Goal: Communication & Community: Answer question/provide support

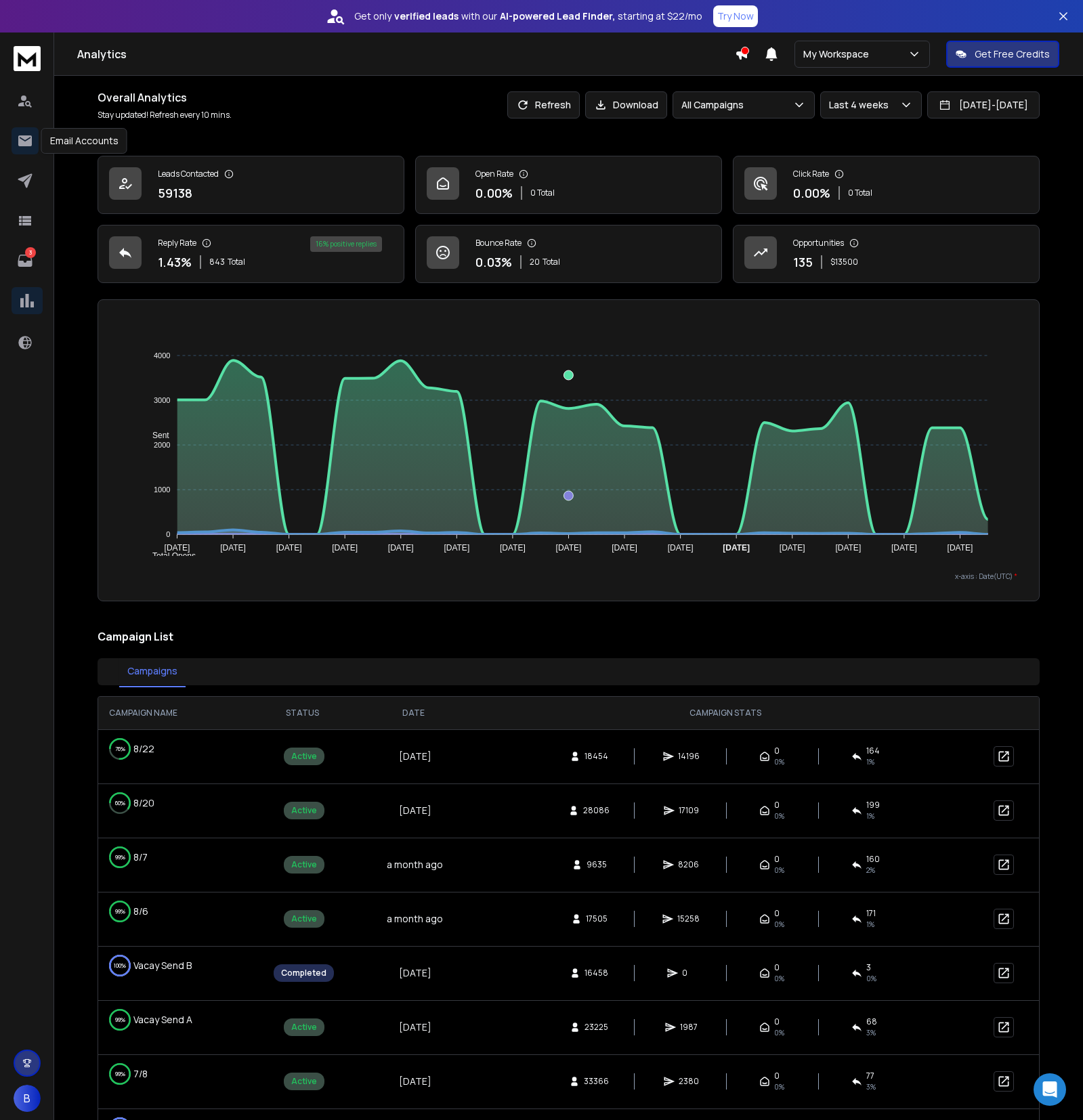
click at [27, 145] on icon at bounding box center [25, 140] width 13 height 10
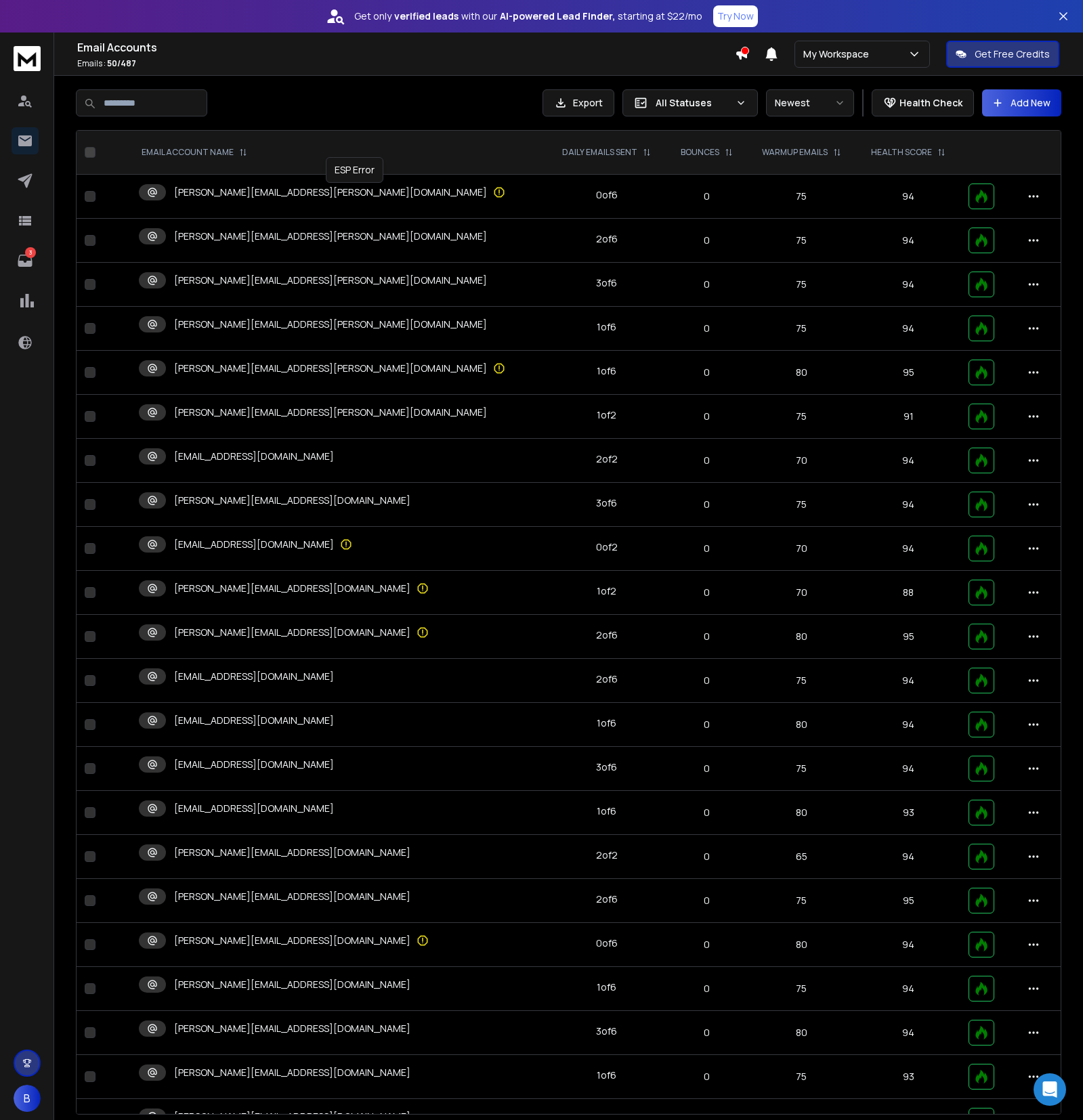
click at [492, 193] on icon at bounding box center [499, 192] width 13 height 13
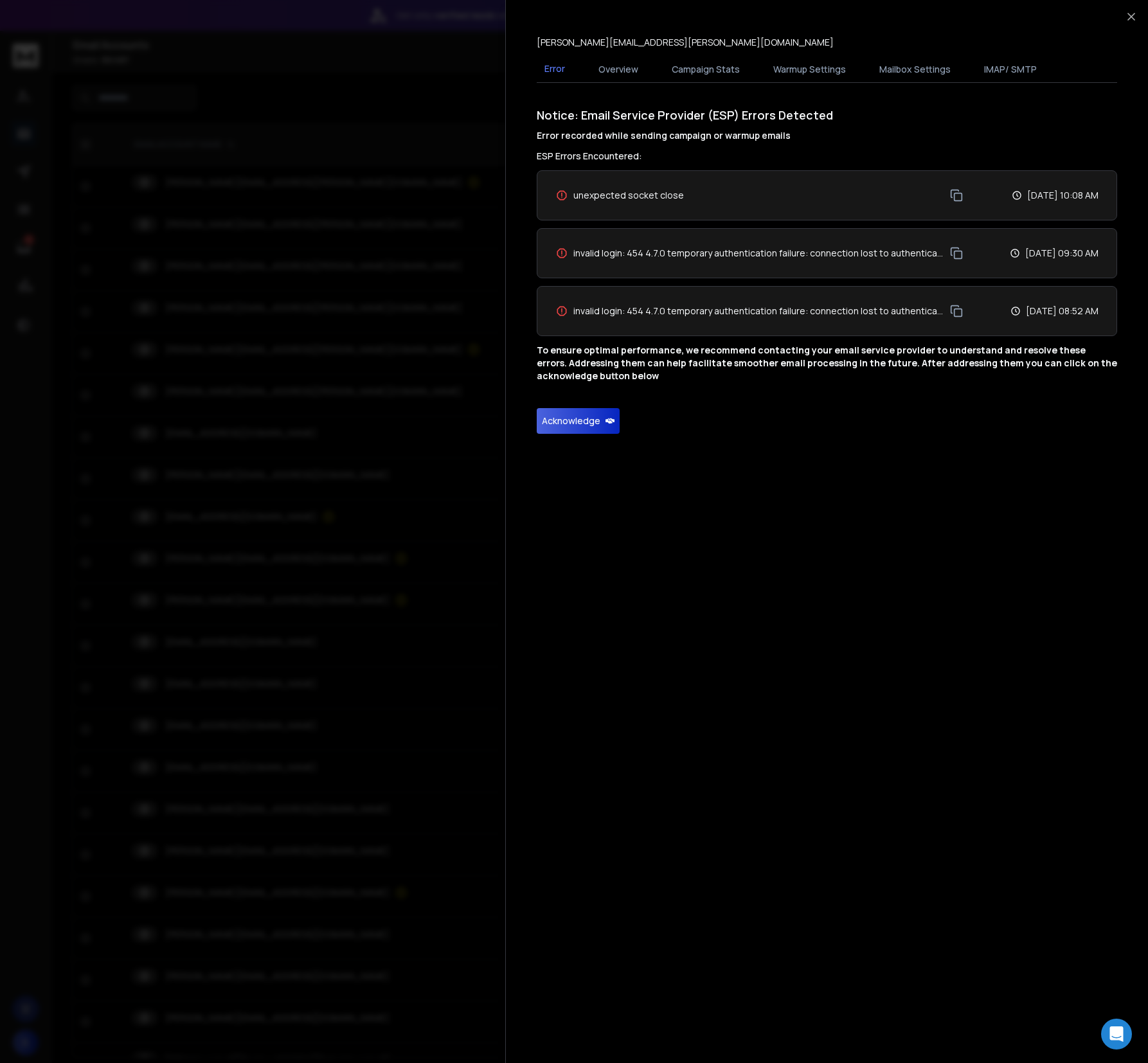
click at [565, 415] on button "Acknowledge" at bounding box center [578, 421] width 83 height 25
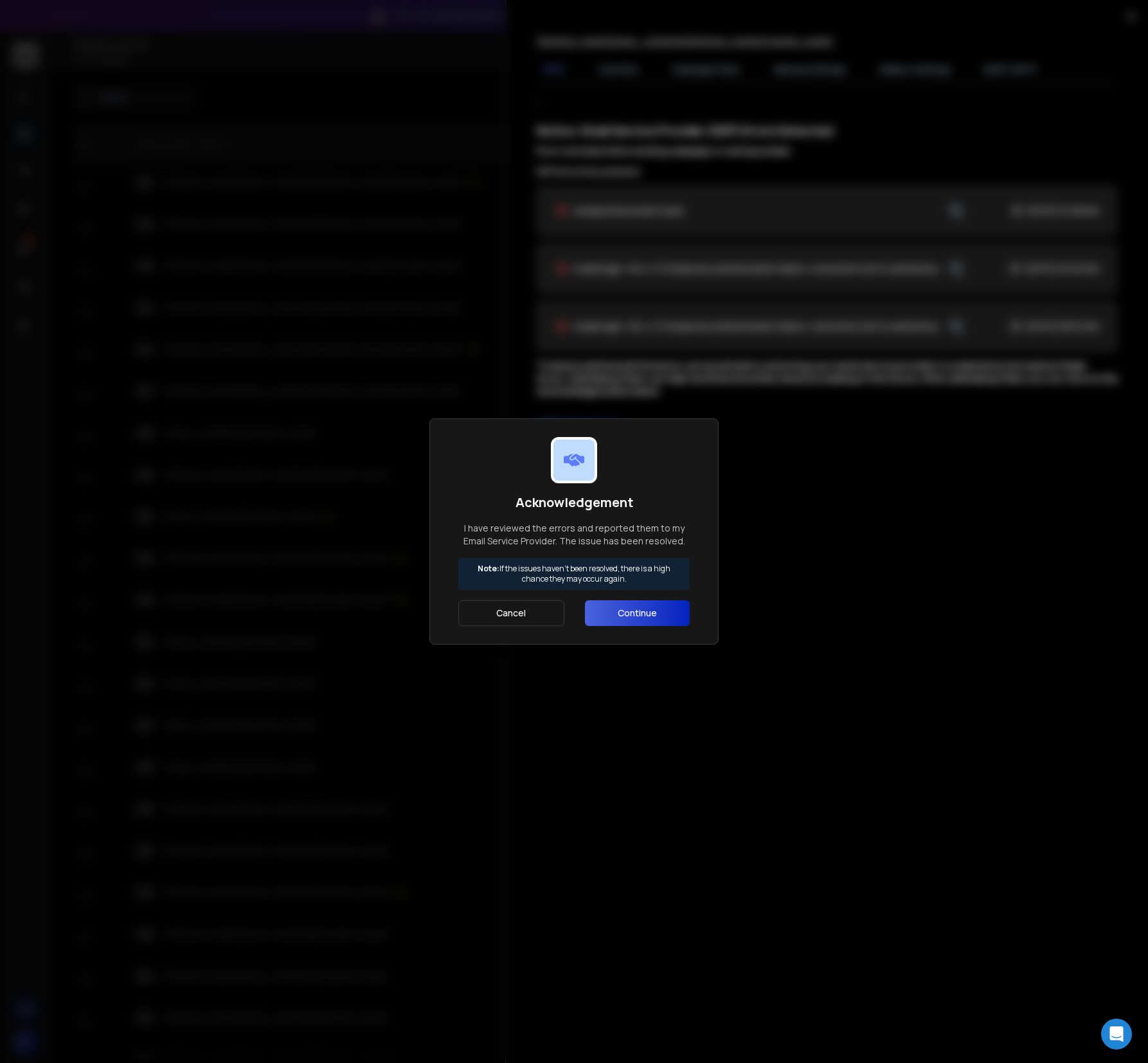
click at [619, 617] on button "Continue" at bounding box center [637, 613] width 105 height 25
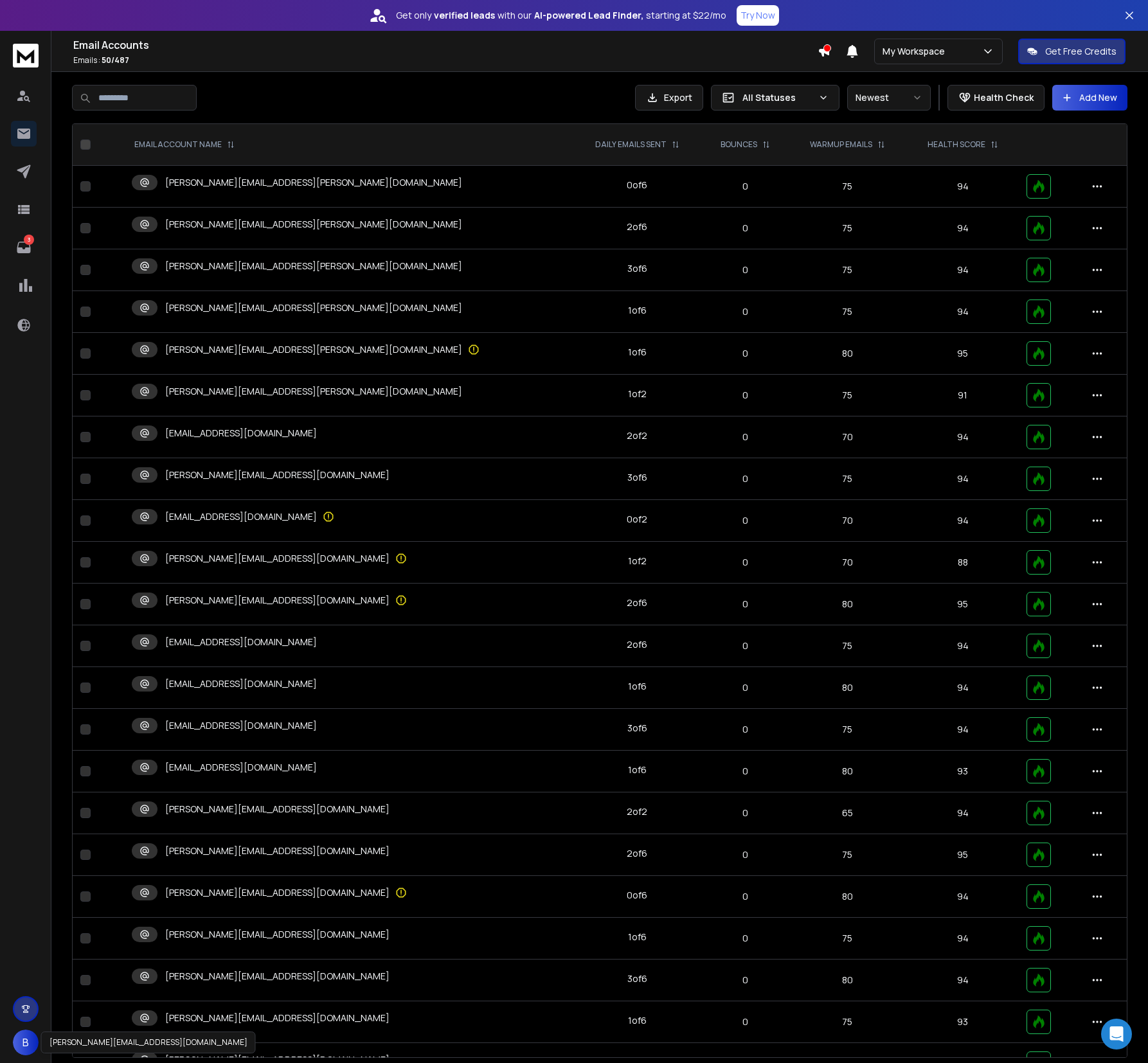
click at [26, 1043] on span "B" at bounding box center [25, 1042] width 25 height 25
click at [149, 935] on button "button" at bounding box center [156, 930] width 34 height 16
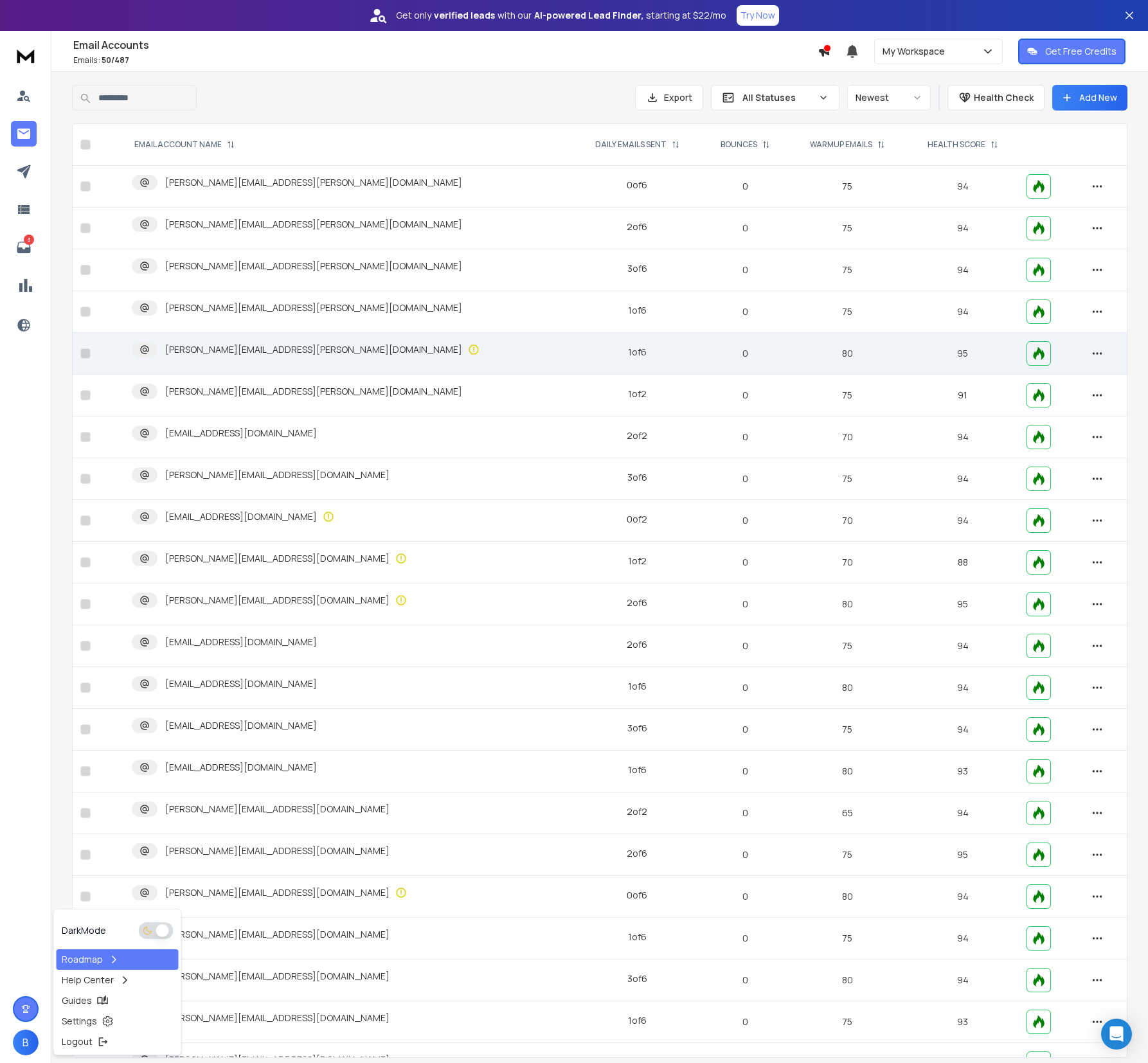
click at [384, 359] on td "[PERSON_NAME][EMAIL_ADDRESS][PERSON_NAME][DOMAIN_NAME]" at bounding box center [348, 354] width 449 height 42
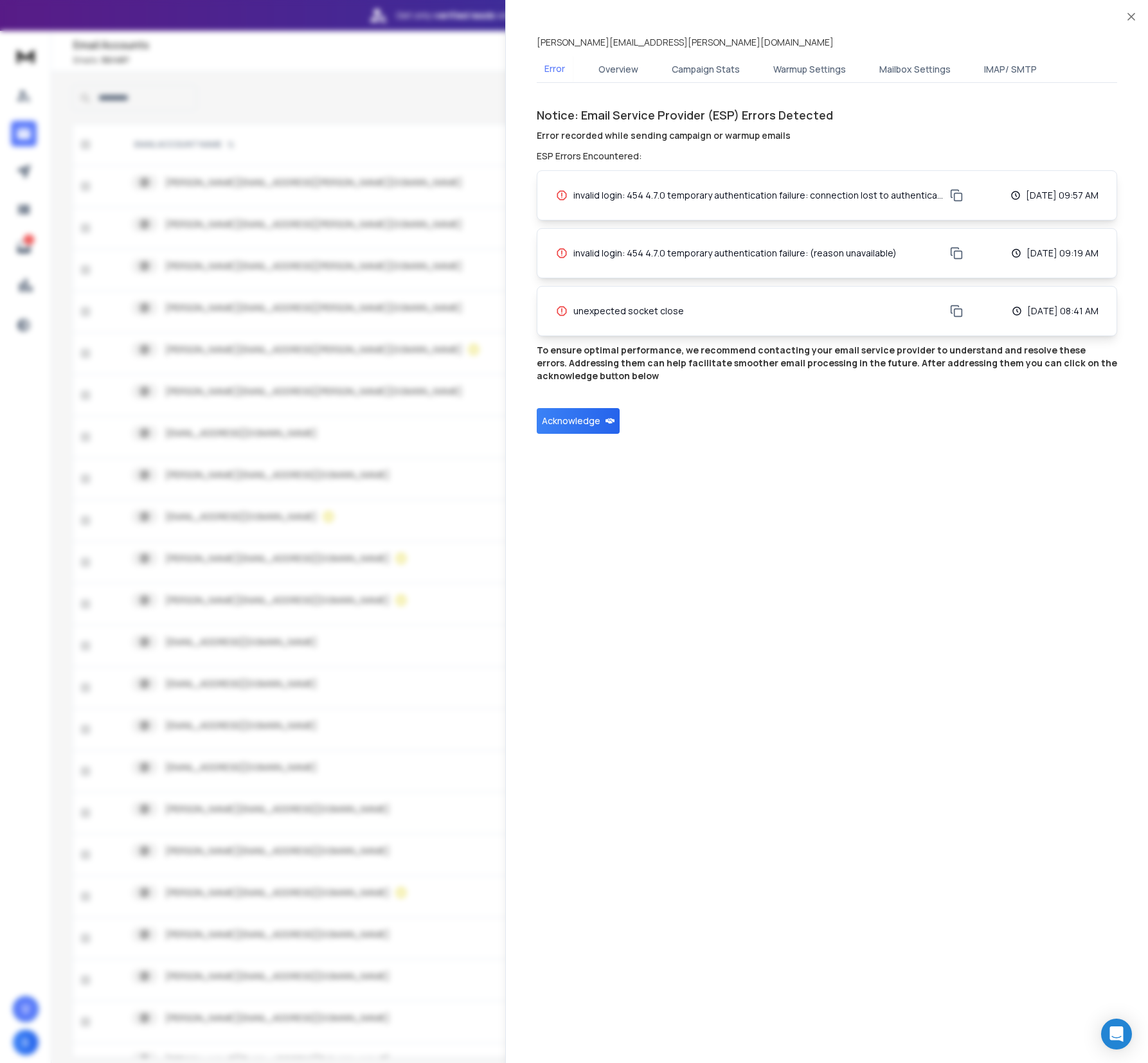
click at [587, 424] on button "Acknowledge" at bounding box center [578, 421] width 83 height 25
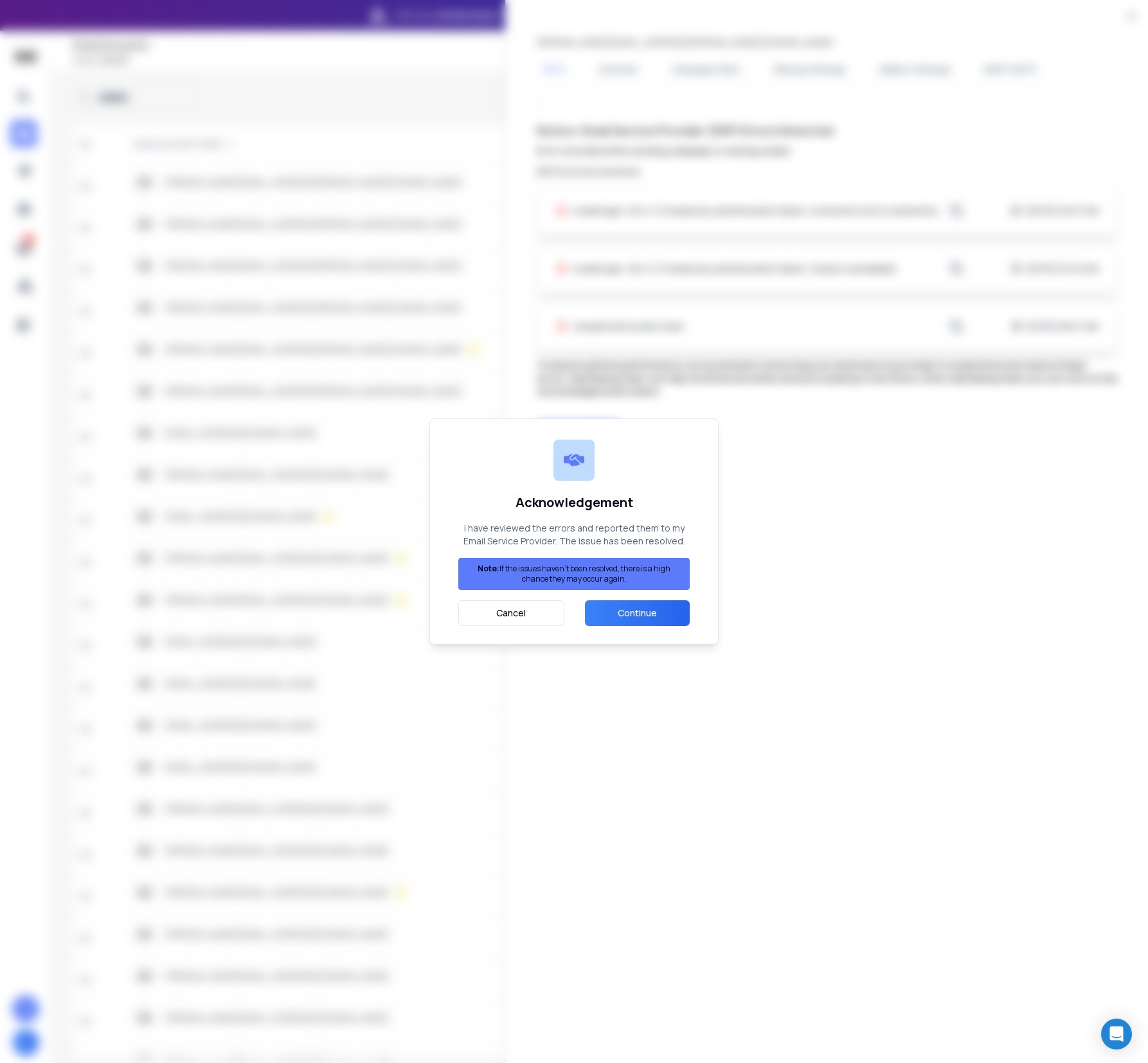
click at [621, 602] on button "Continue" at bounding box center [637, 613] width 105 height 25
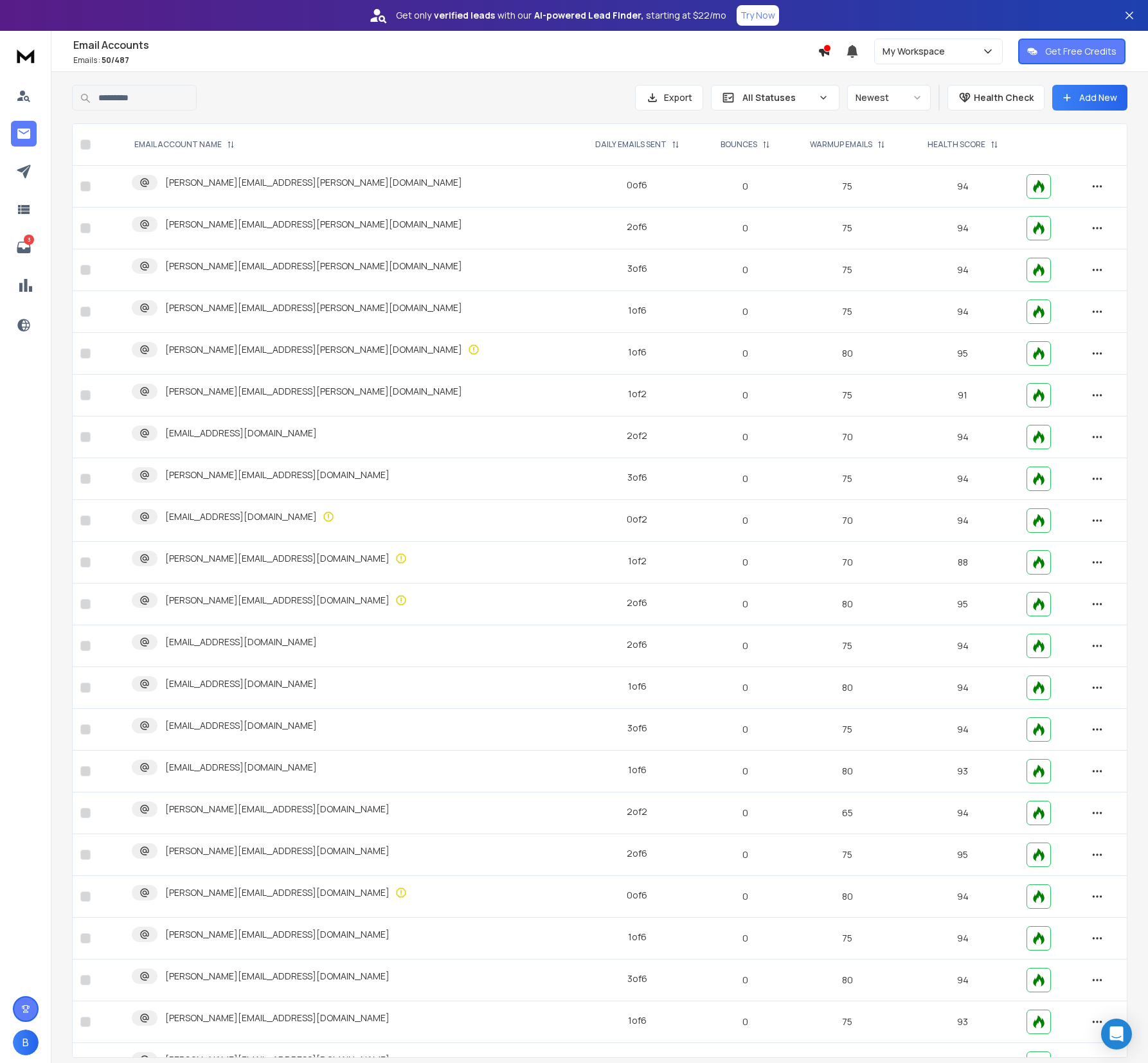
click at [1027, 104] on button "Add New" at bounding box center [1089, 98] width 75 height 25
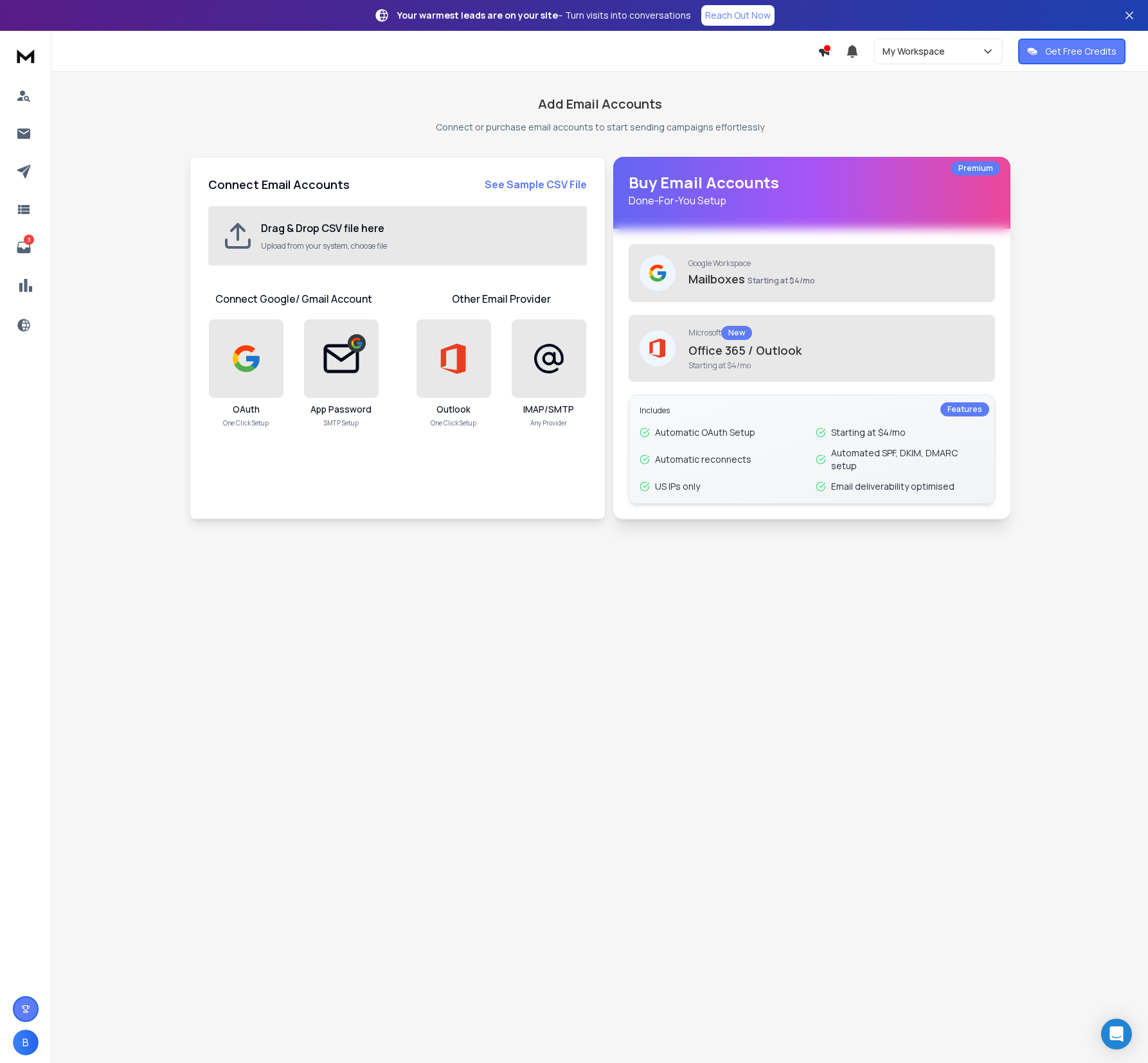
click at [411, 242] on p "Upload from your system, choose file" at bounding box center [416, 246] width 312 height 10
type input "**********"
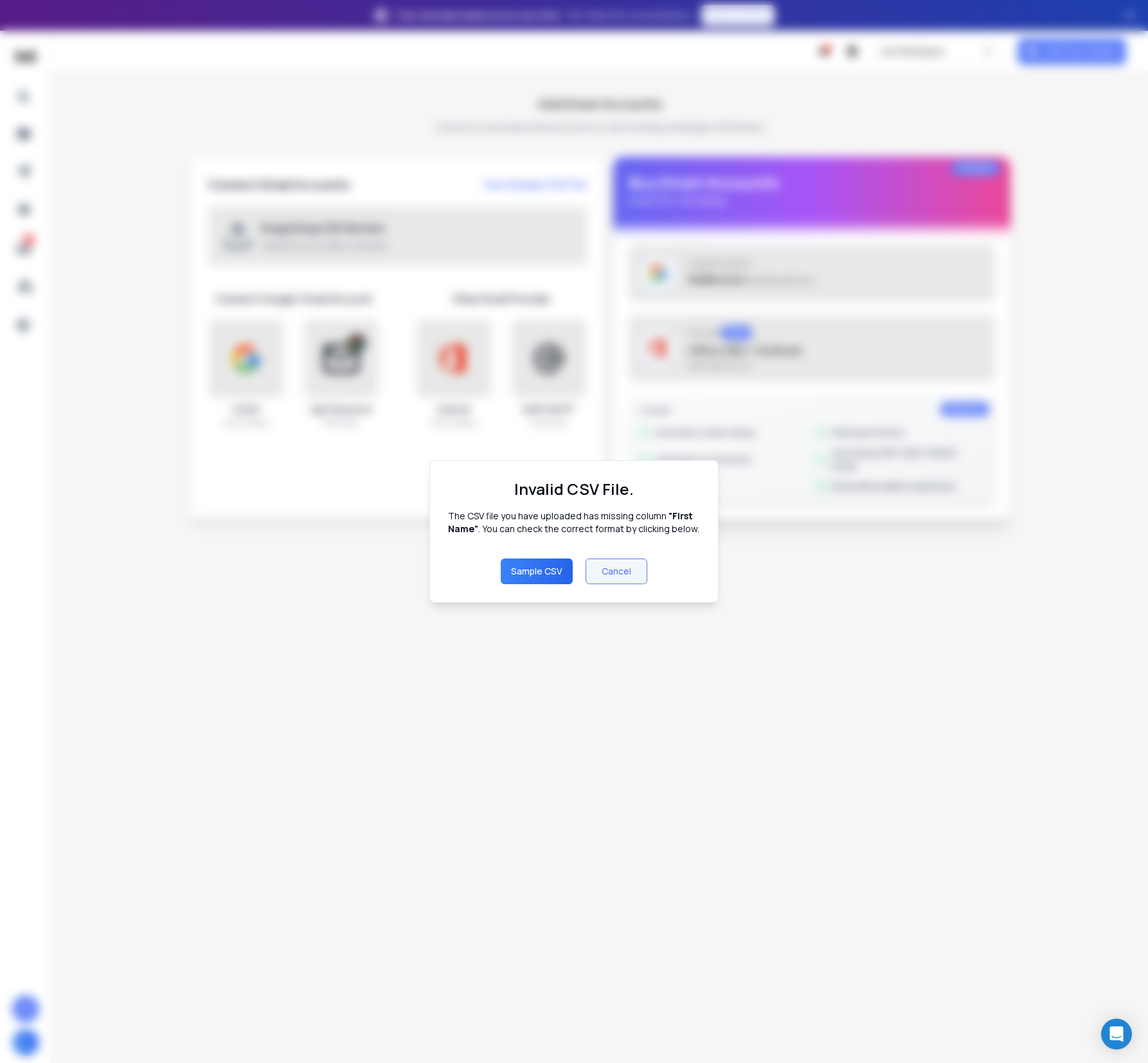
click at [610, 572] on button "Cancel" at bounding box center [616, 571] width 61 height 25
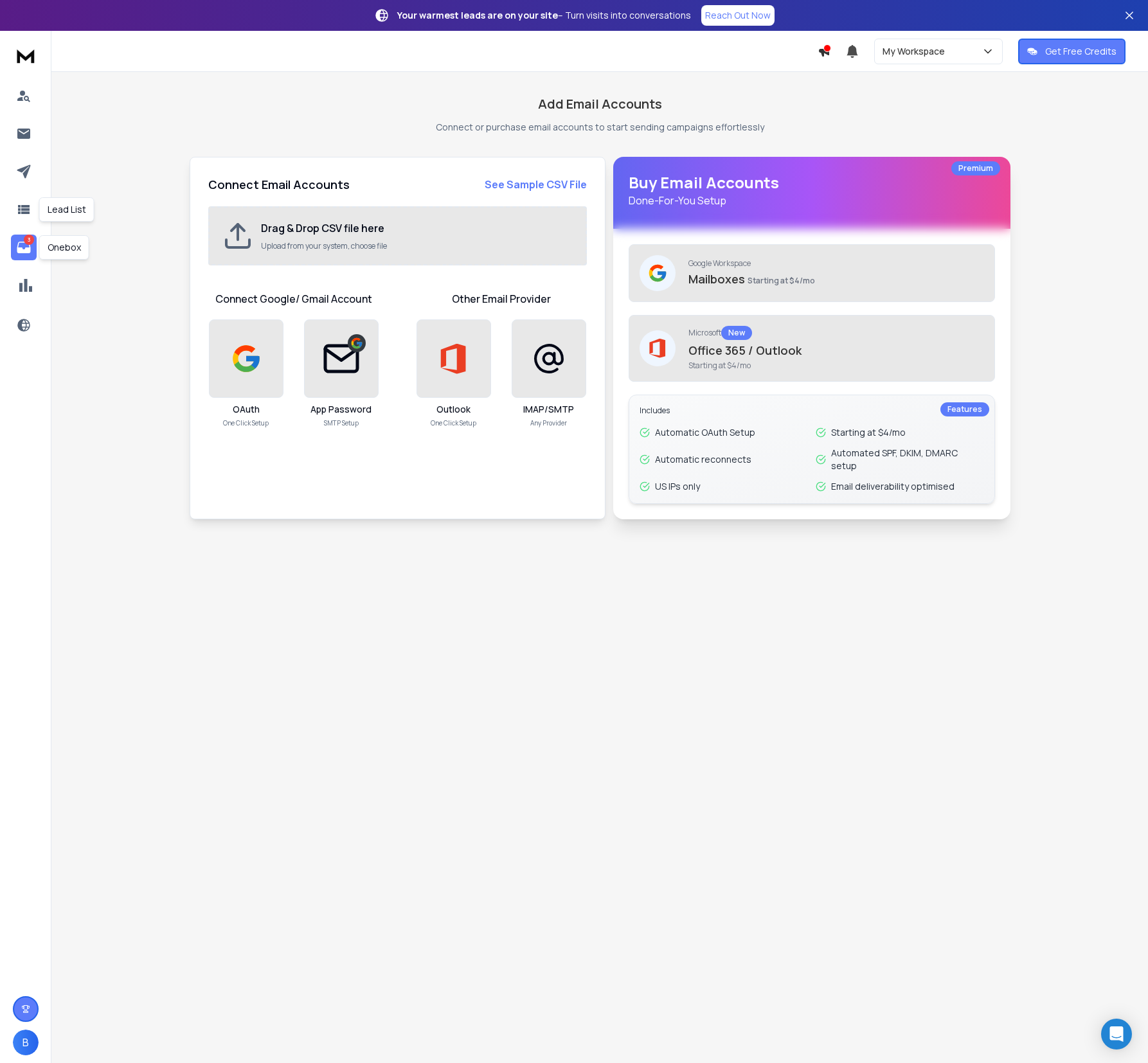
click at [20, 246] on icon at bounding box center [23, 247] width 15 height 15
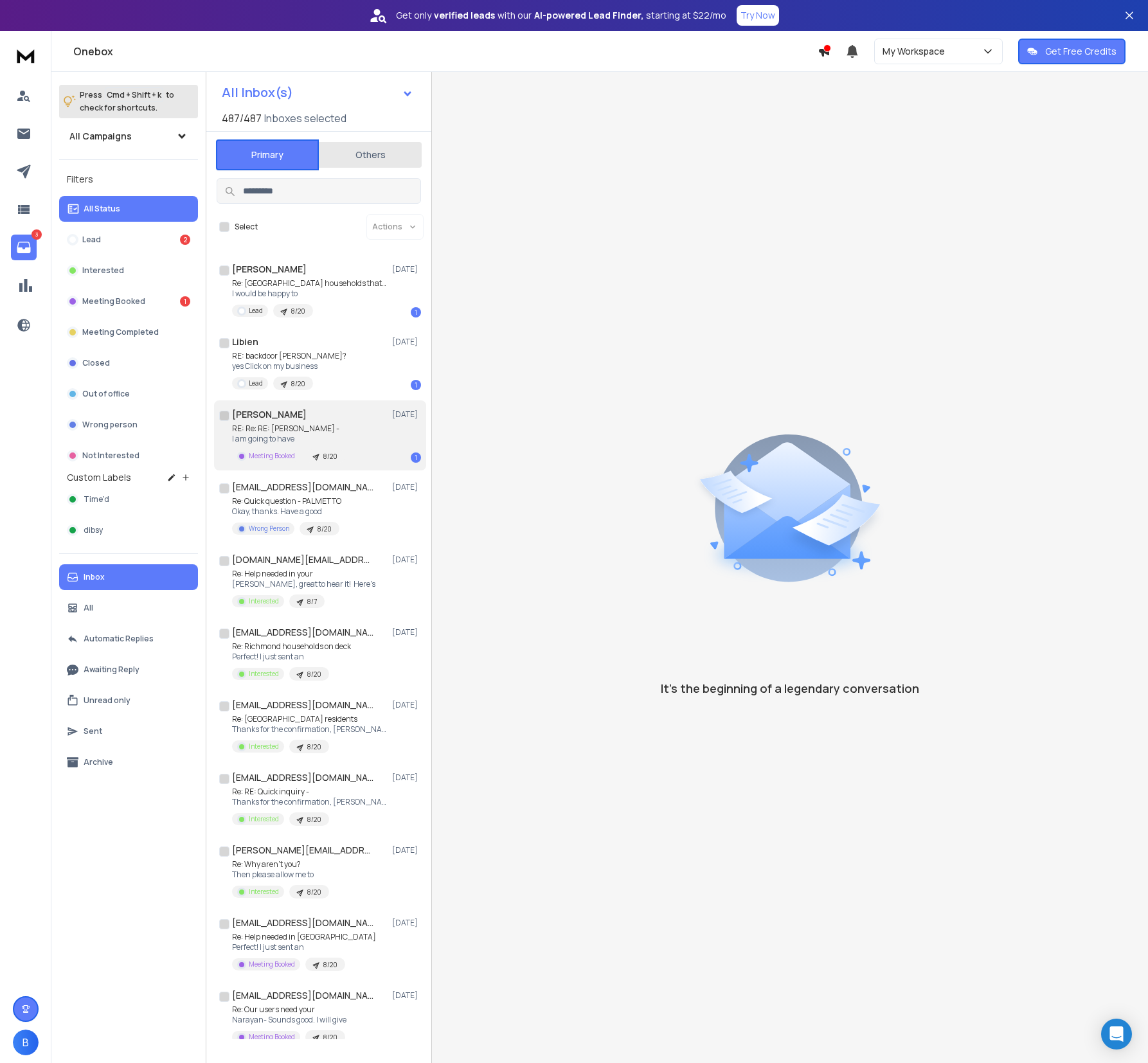
click at [337, 447] on div "RE: Re: RE: [PERSON_NAME] - I am going to have Meeting Booked 8/20" at bounding box center [288, 443] width 113 height 39
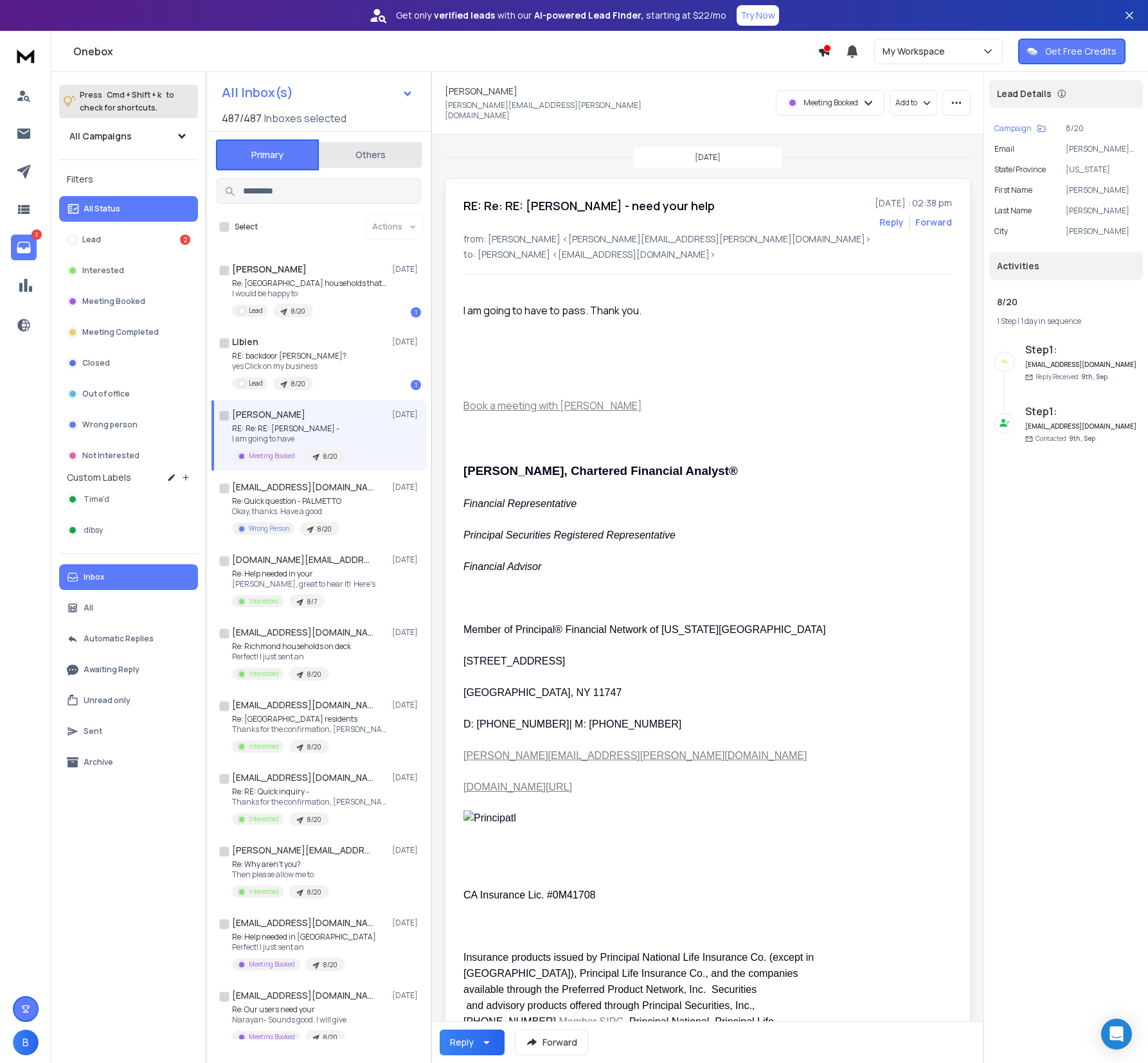
click at [538, 104] on p "[PERSON_NAME][EMAIL_ADDRESS][PERSON_NAME][DOMAIN_NAME]" at bounding box center [574, 110] width 259 height 21
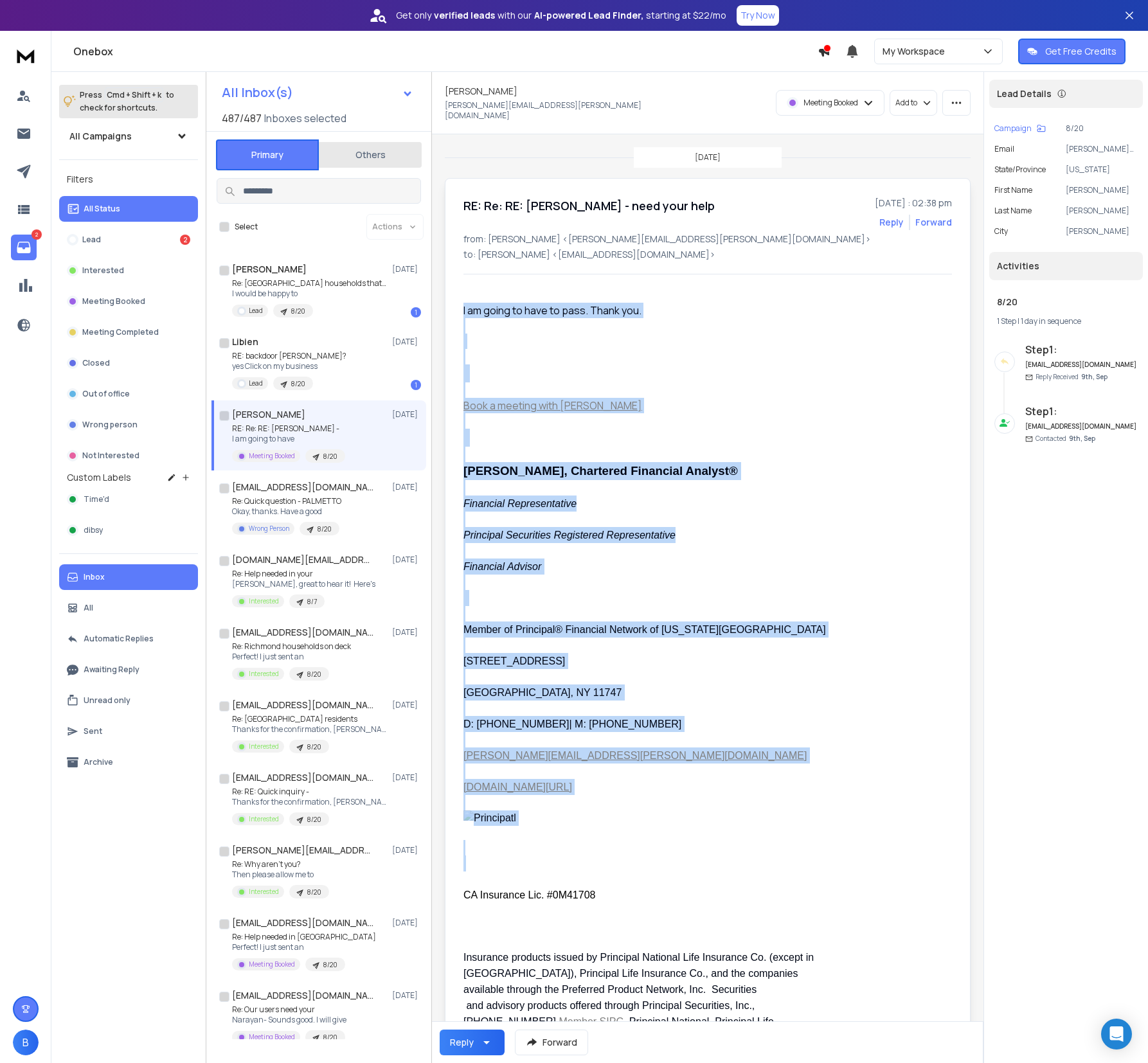
drag, startPoint x: 464, startPoint y: 296, endPoint x: 826, endPoint y: 852, distance: 663.5
copy div "I am going to have to pass. Thank you. Book a meeting with [PERSON_NAME], Chart…"
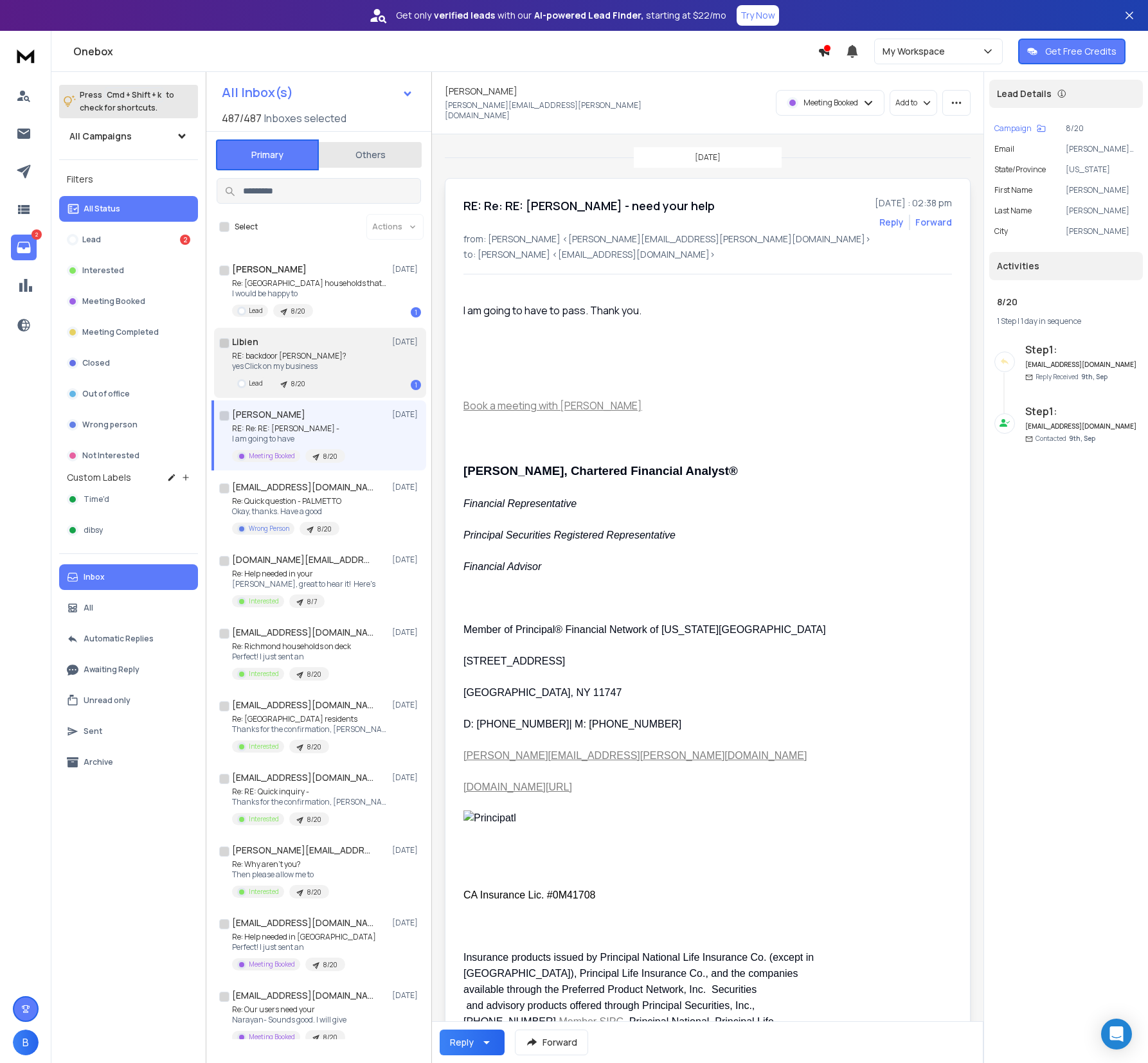
click at [299, 380] on p "8/20" at bounding box center [298, 384] width 14 height 10
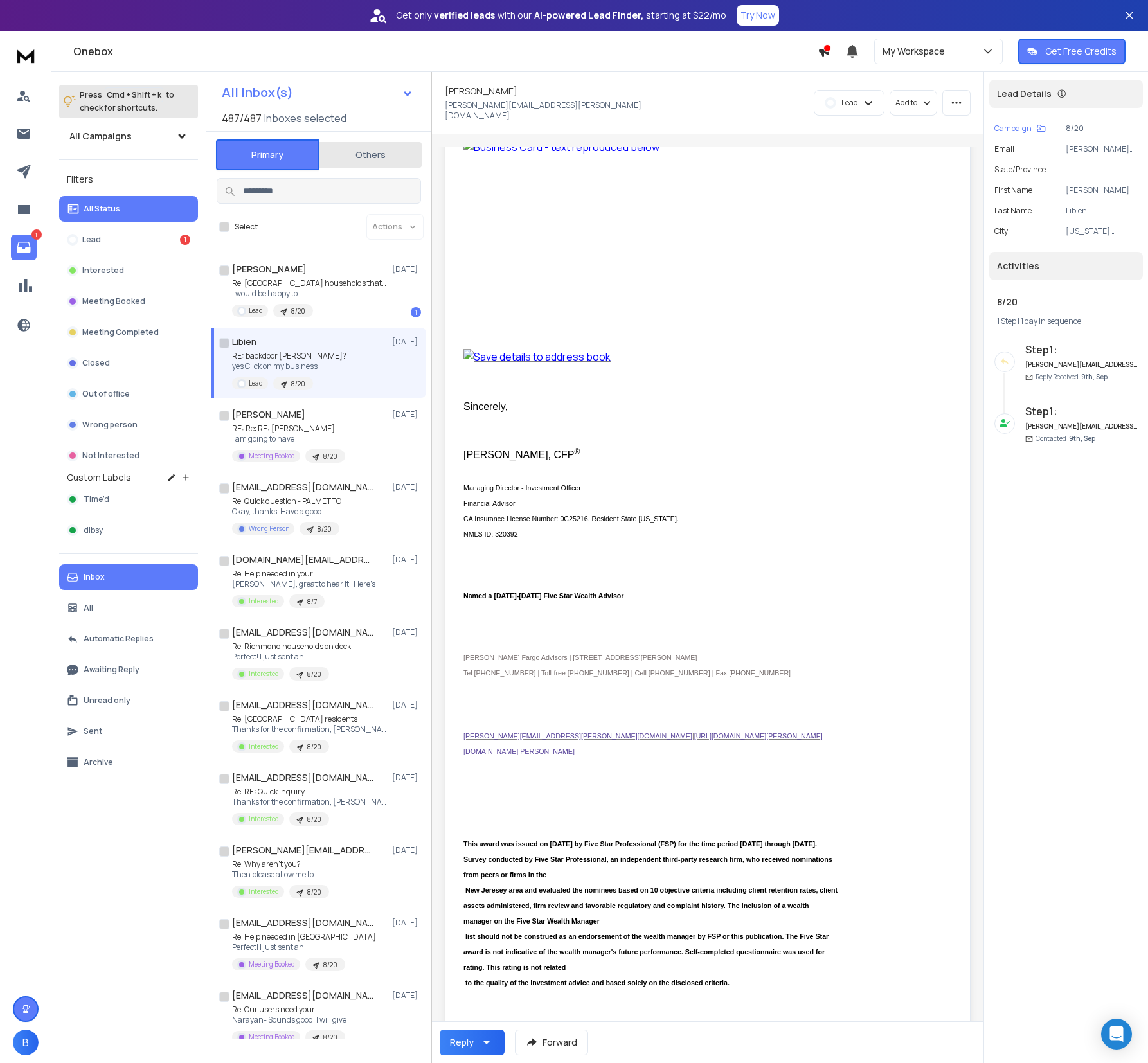
scroll to position [393, 0]
click at [593, 500] on p "Sincerely, [PERSON_NAME], CFP ® Managing Director - Investment Officer Financia…" at bounding box center [650, 771] width 375 height 745
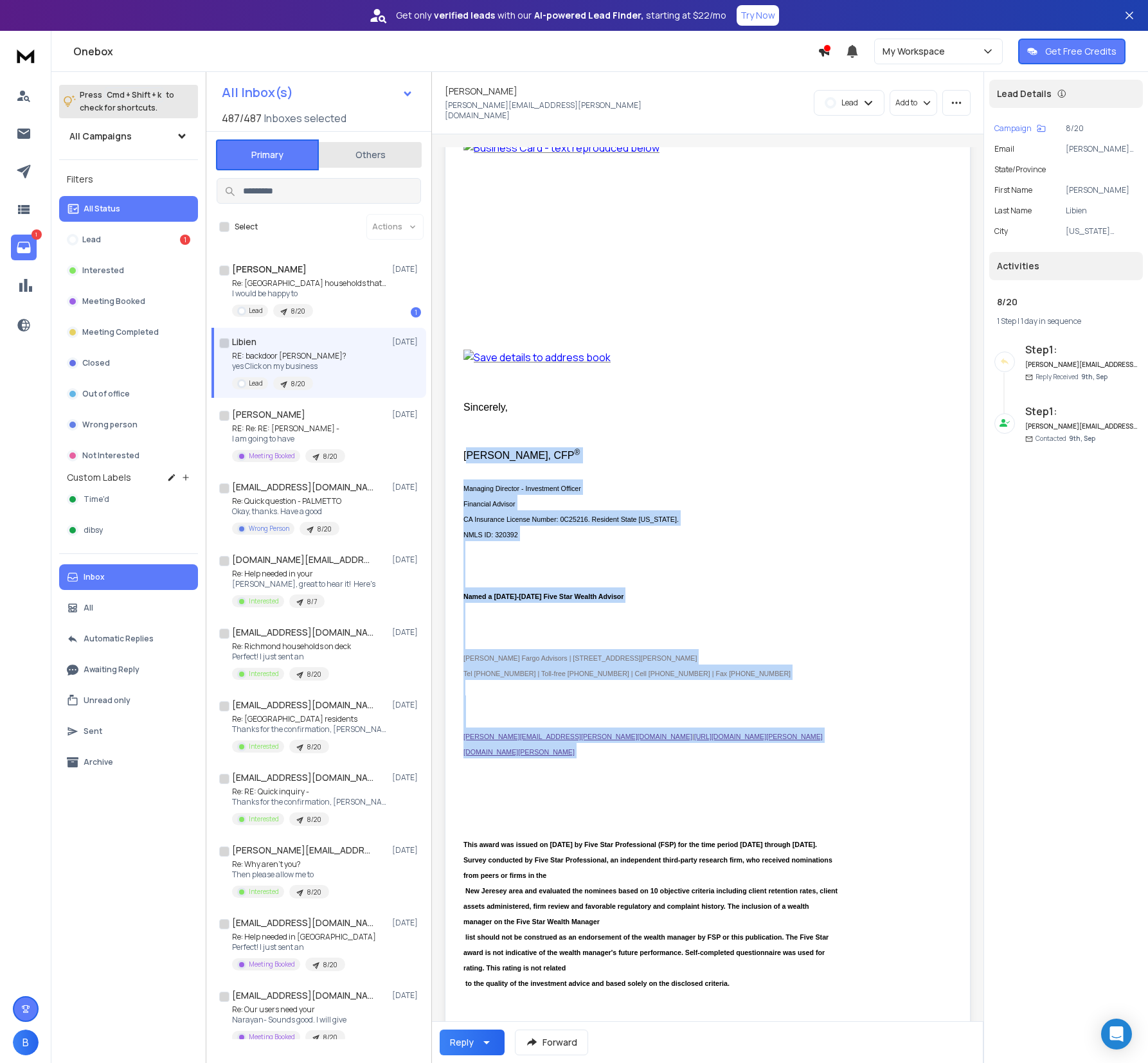
drag, startPoint x: 460, startPoint y: 455, endPoint x: 880, endPoint y: 828, distance: 561.7
copy p "[PERSON_NAME], CFP ® Managing Director - Investment Officer Financial Advisor C…"
click at [807, 507] on p "Sincerely, [PERSON_NAME], CFP ® Managing Director - Investment Officer Financia…" at bounding box center [650, 771] width 375 height 745
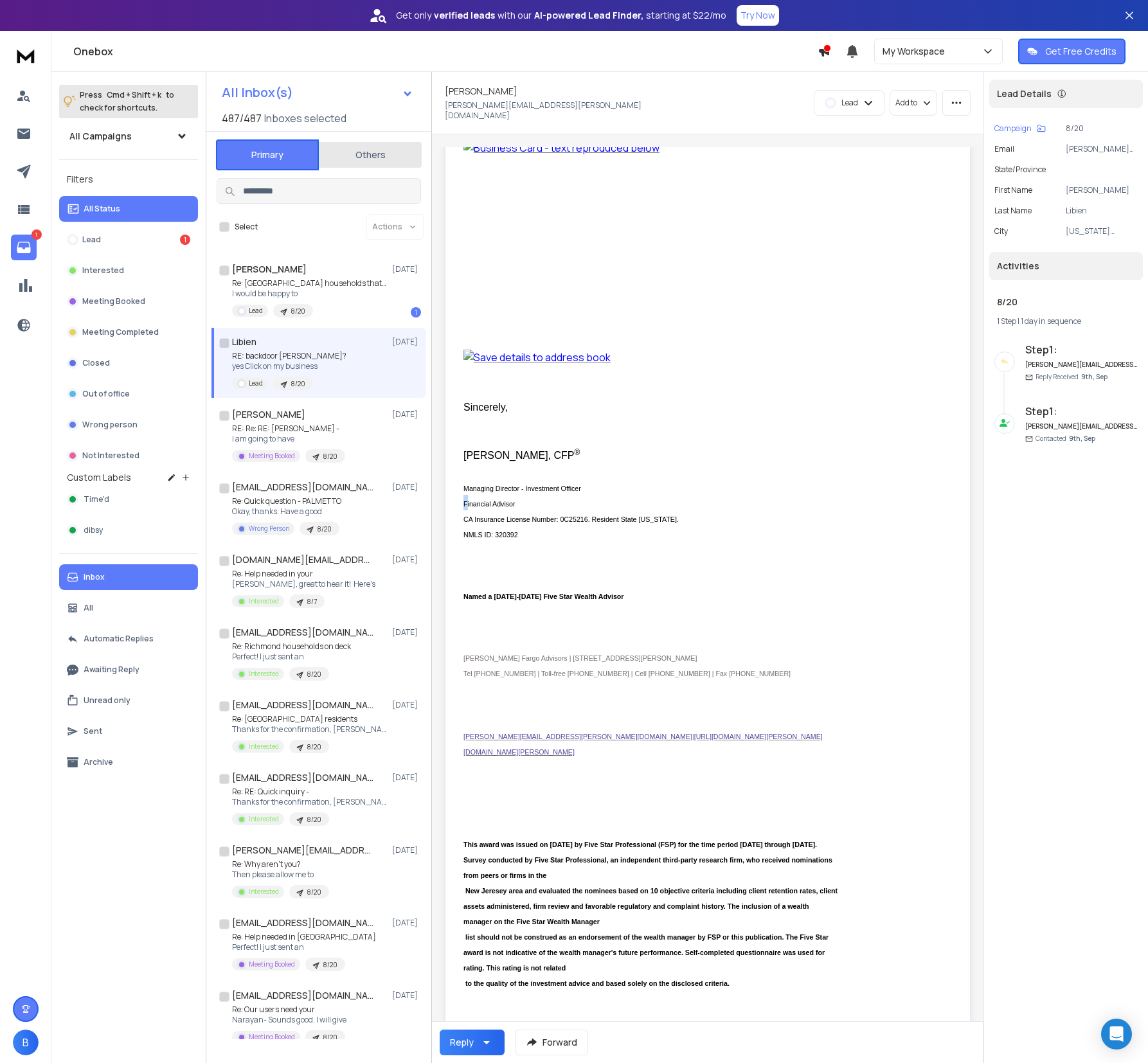
click at [807, 507] on p "Sincerely, [PERSON_NAME], CFP ® Managing Director - Investment Officer Financia…" at bounding box center [650, 771] width 375 height 745
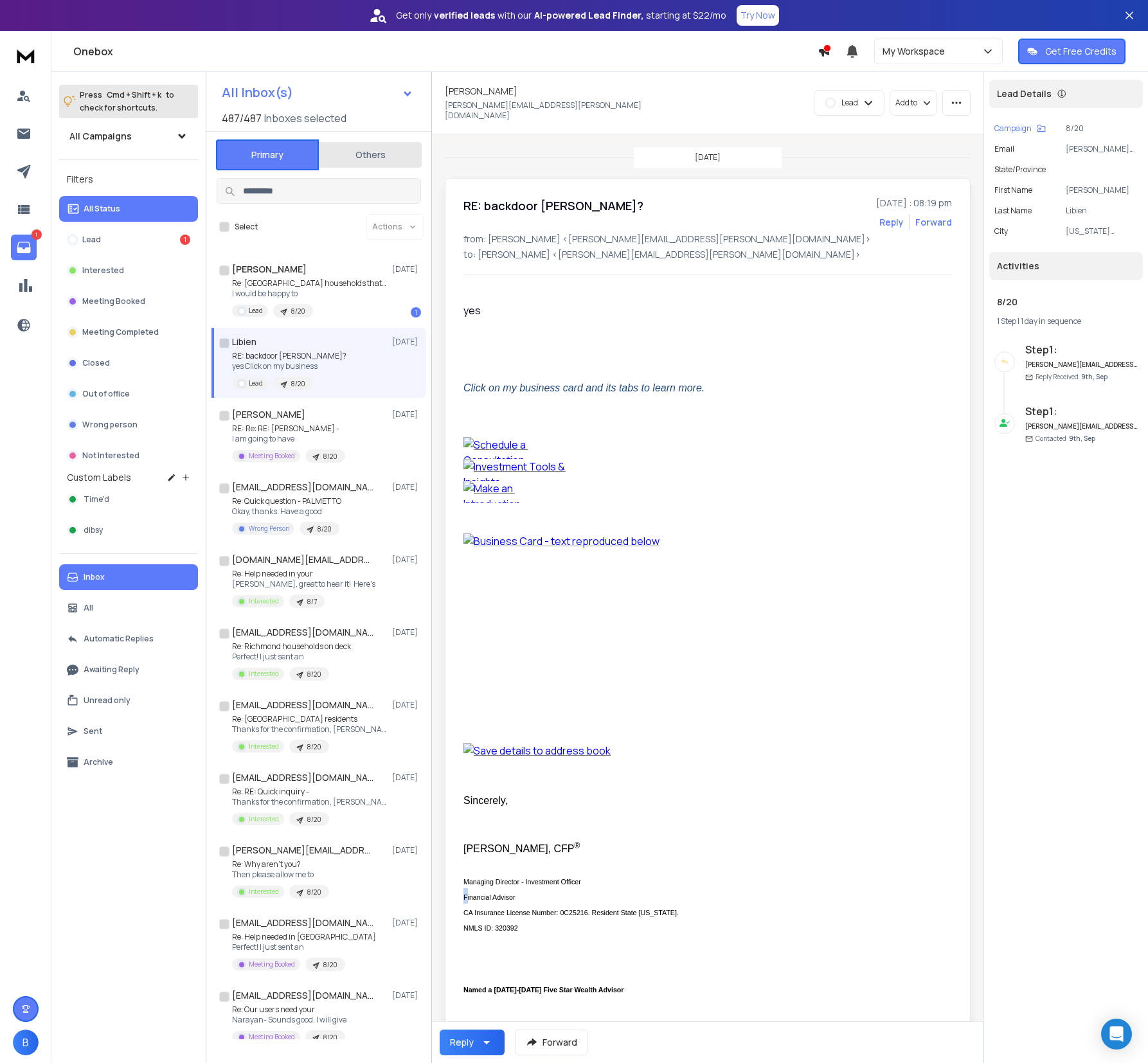
click at [880, 216] on button "Reply" at bounding box center [891, 222] width 24 height 13
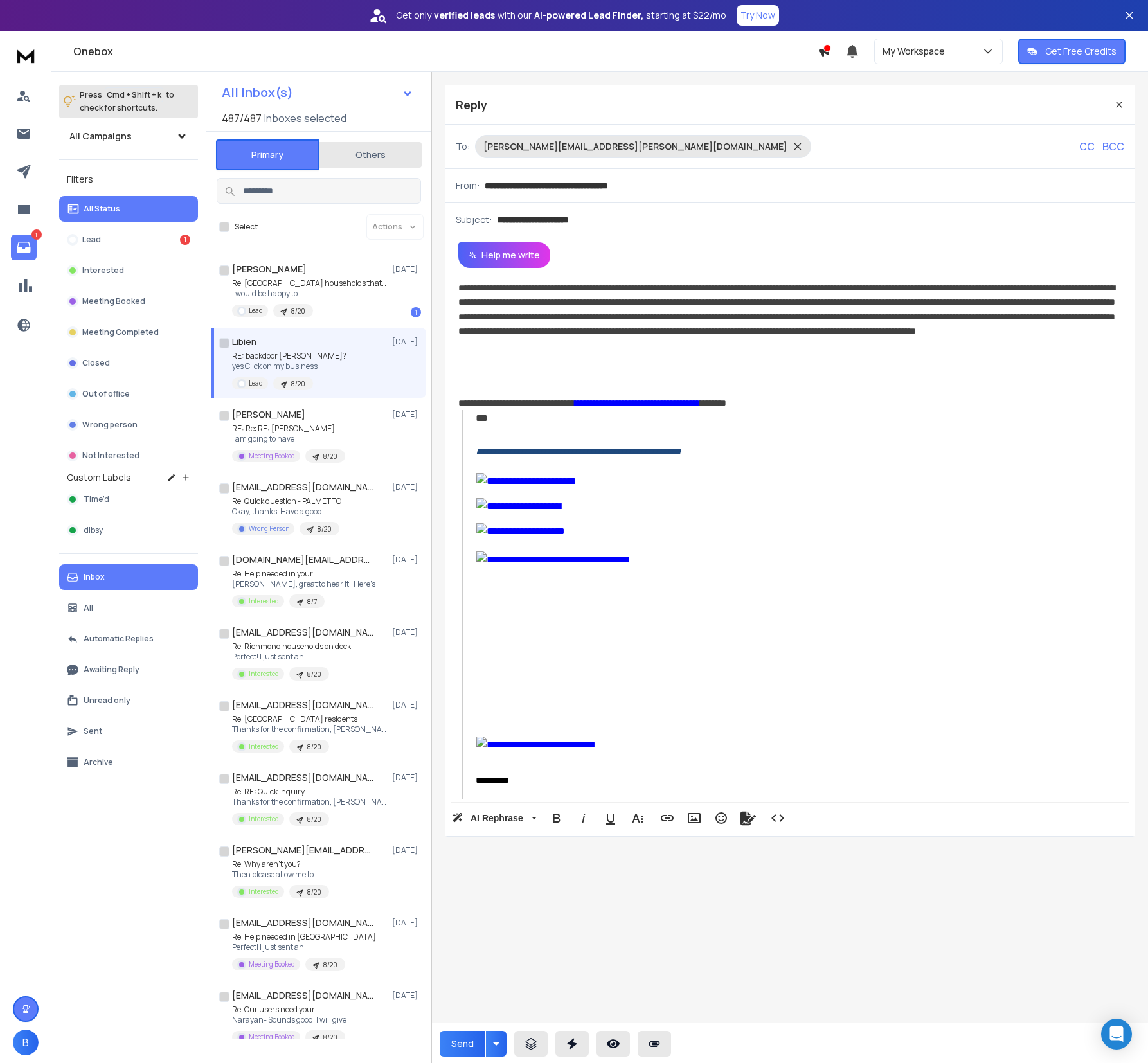
click at [576, 289] on div "**********" at bounding box center [788, 317] width 659 height 72
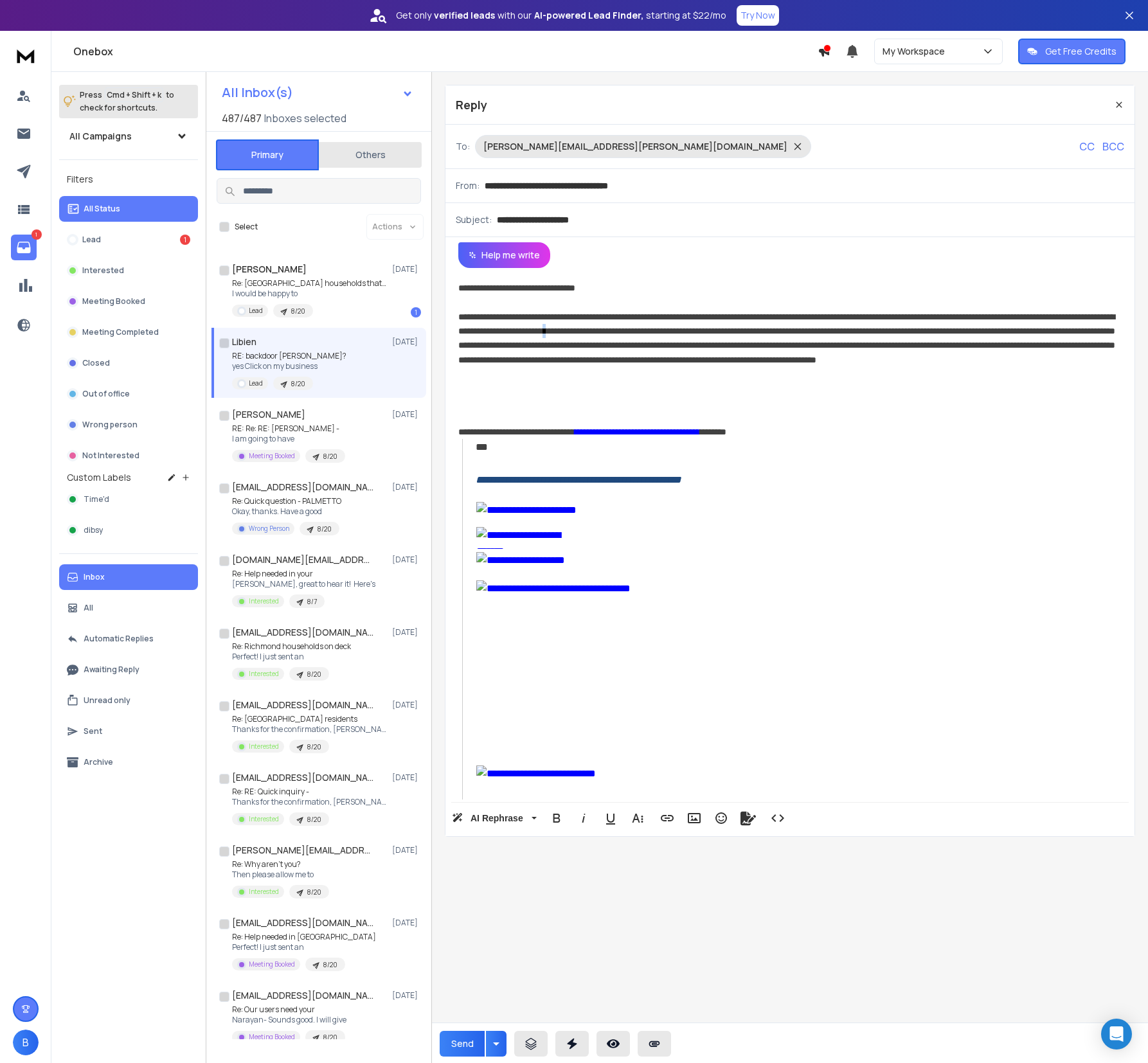
click at [718, 329] on div "**********" at bounding box center [788, 346] width 659 height 72
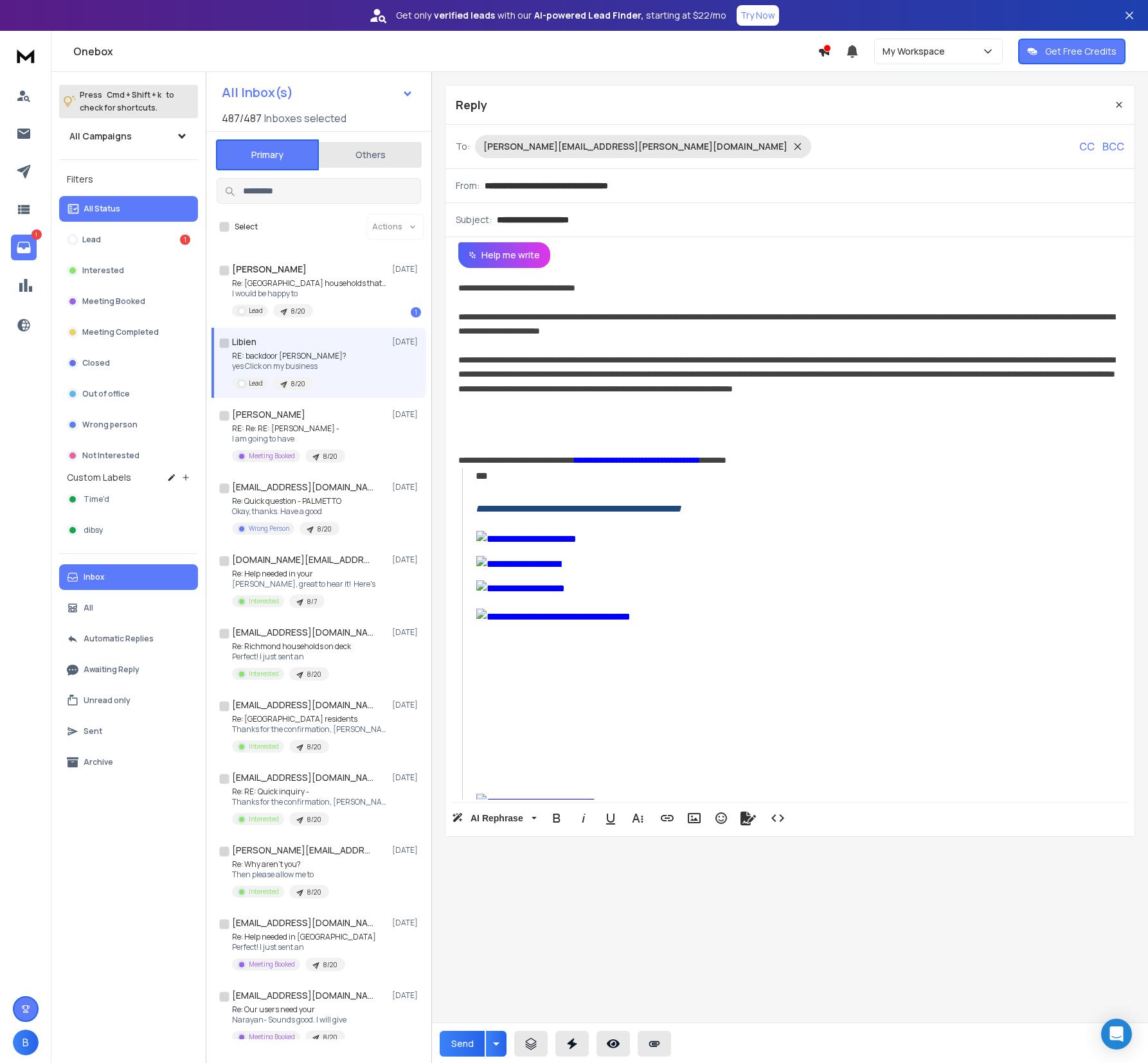
click at [715, 388] on div "**********" at bounding box center [788, 382] width 659 height 58
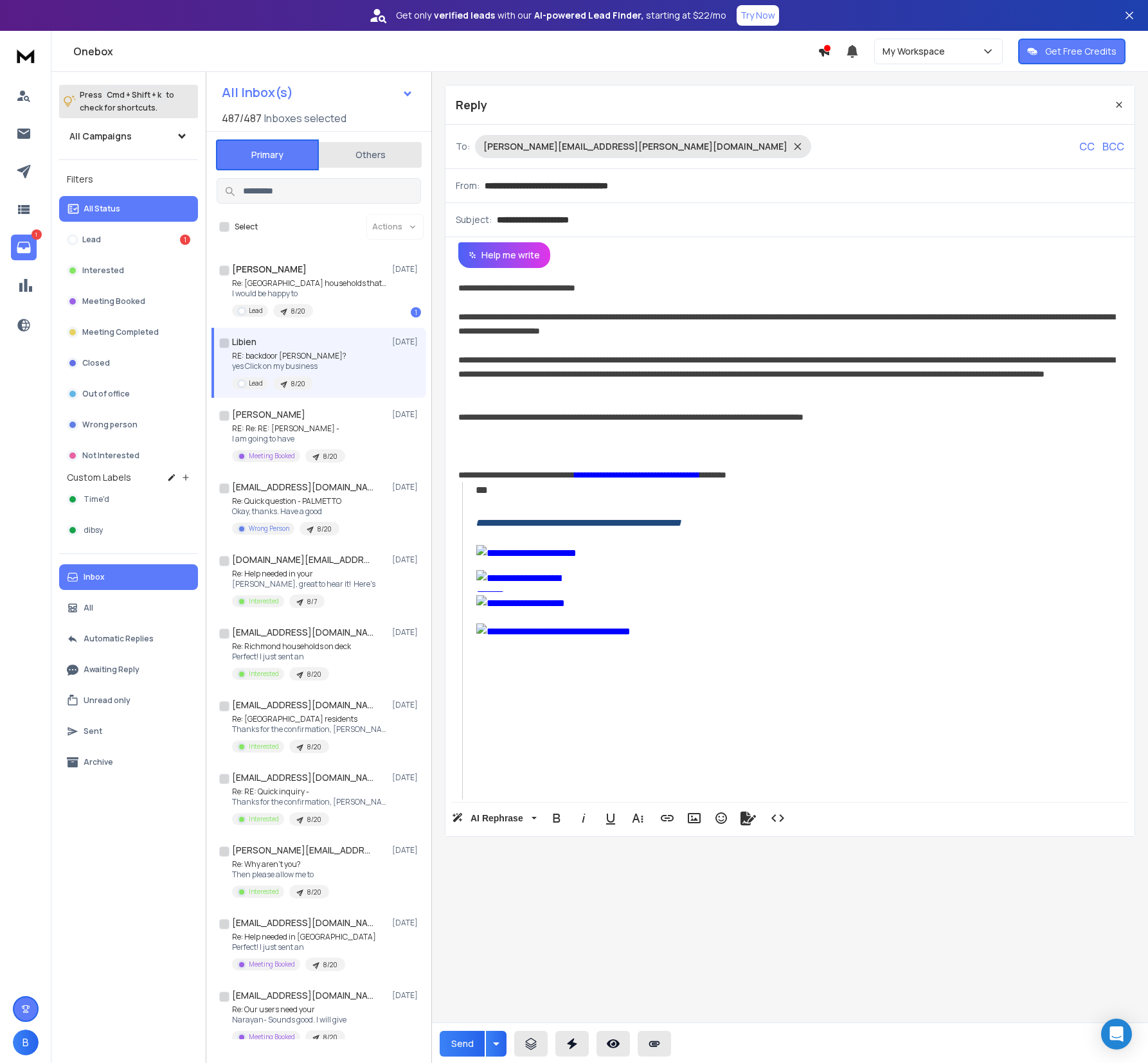
click at [894, 421] on div "**********" at bounding box center [788, 417] width 659 height 14
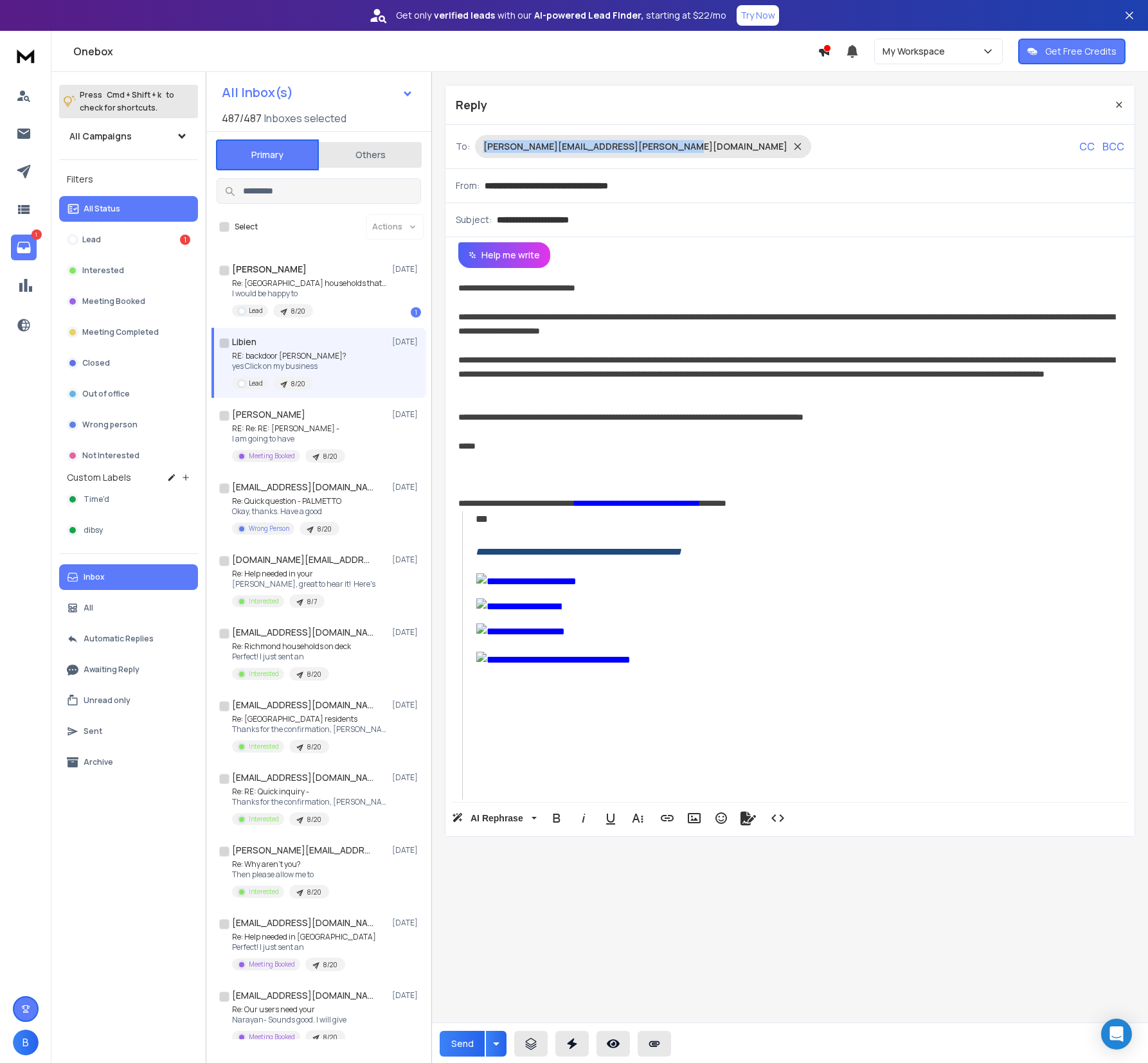
drag, startPoint x: 664, startPoint y: 148, endPoint x: 482, endPoint y: 146, distance: 182.0
click at [482, 146] on div "[PERSON_NAME][EMAIL_ADDRESS][PERSON_NAME][DOMAIN_NAME]" at bounding box center [643, 146] width 336 height 23
copy p "[PERSON_NAME][EMAIL_ADDRESS][PERSON_NAME][DOMAIN_NAME]"
click at [455, 1047] on button "Send" at bounding box center [462, 1043] width 45 height 25
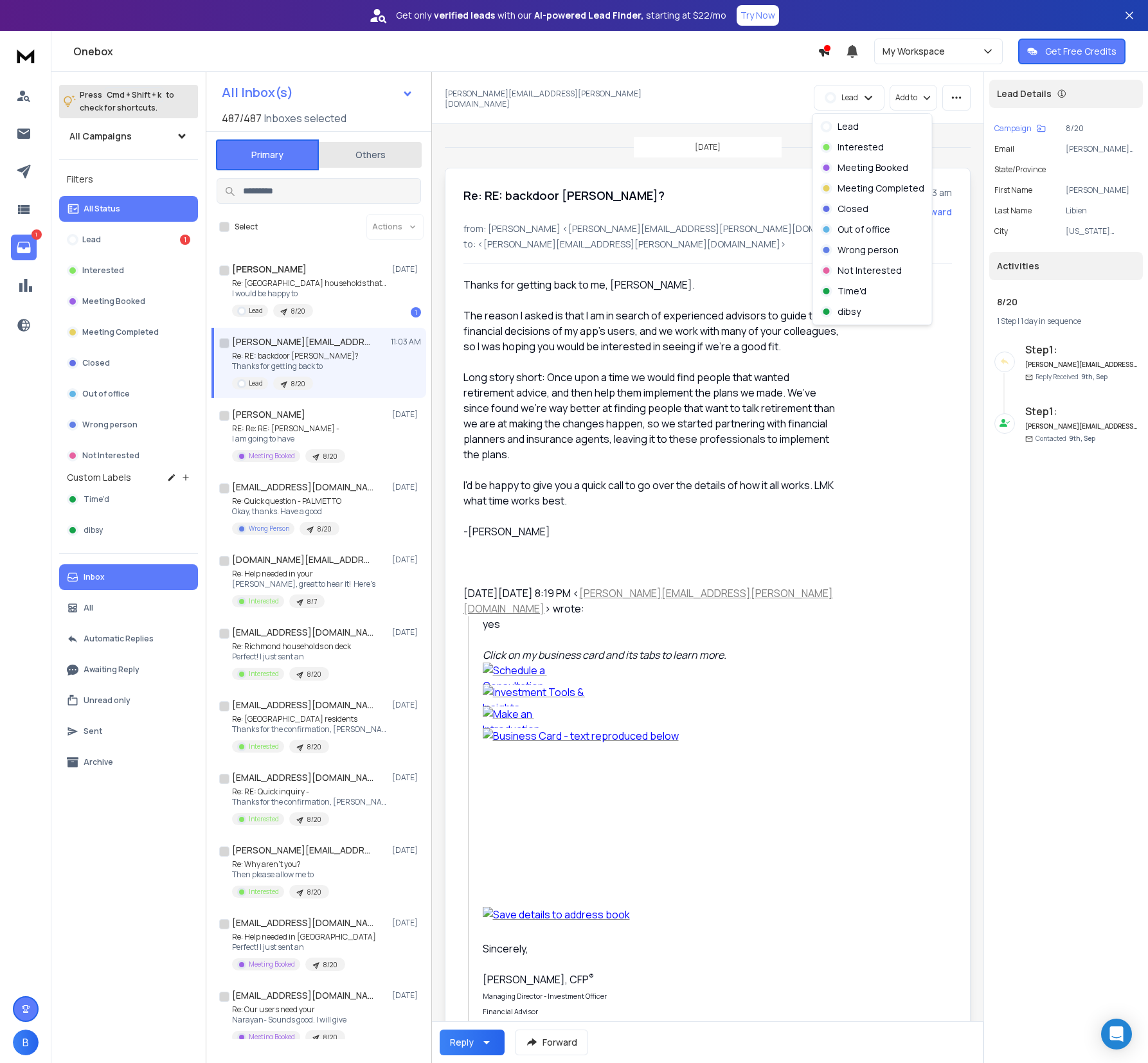
click at [827, 104] on div "Lead" at bounding box center [848, 98] width 70 height 24
click at [833, 148] on div "Interested" at bounding box center [853, 147] width 63 height 13
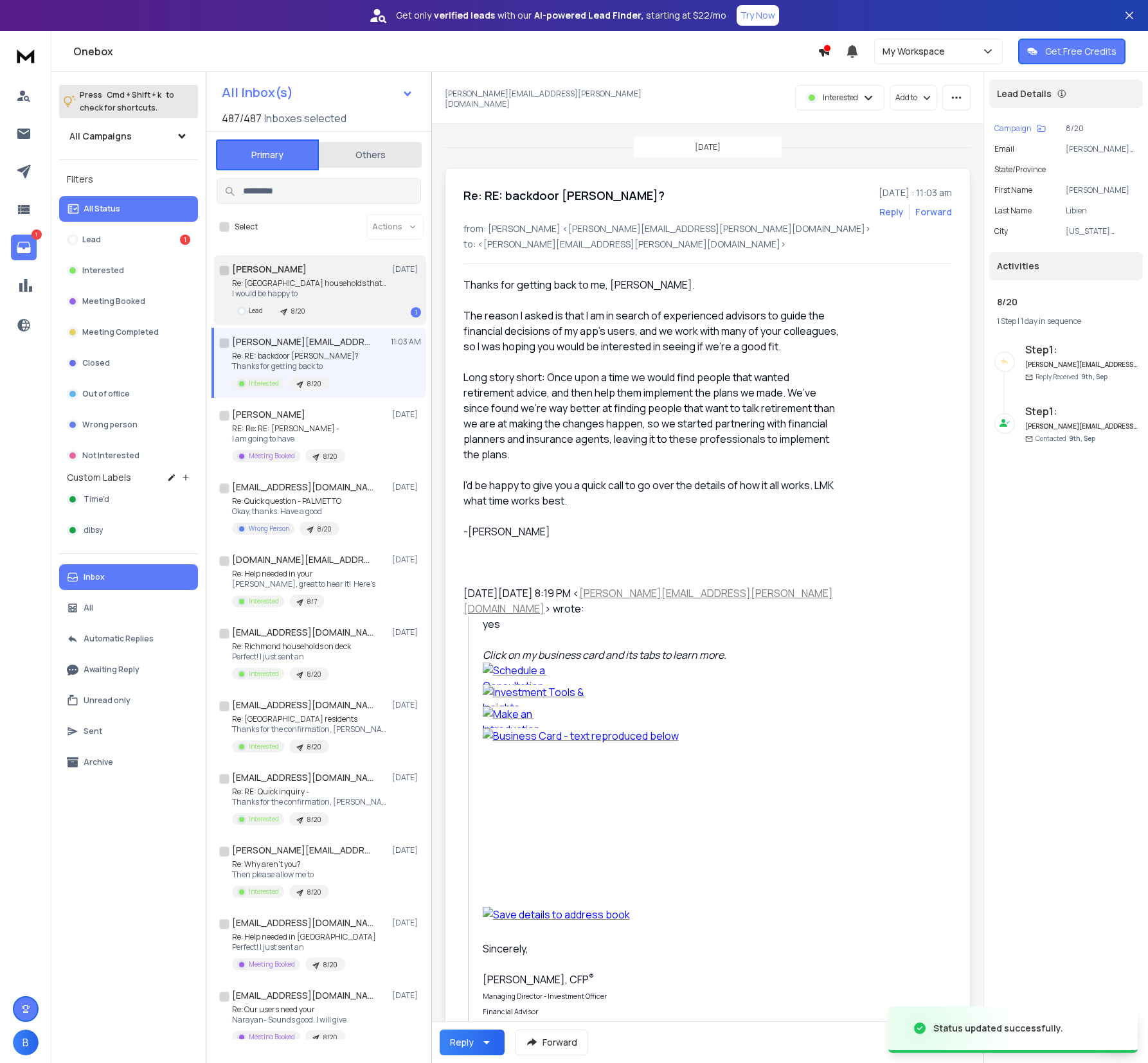
click at [352, 276] on div "[PERSON_NAME] [DATE] Re: [GEOGRAPHIC_DATA] households that need I would be happ…" at bounding box center [326, 290] width 189 height 54
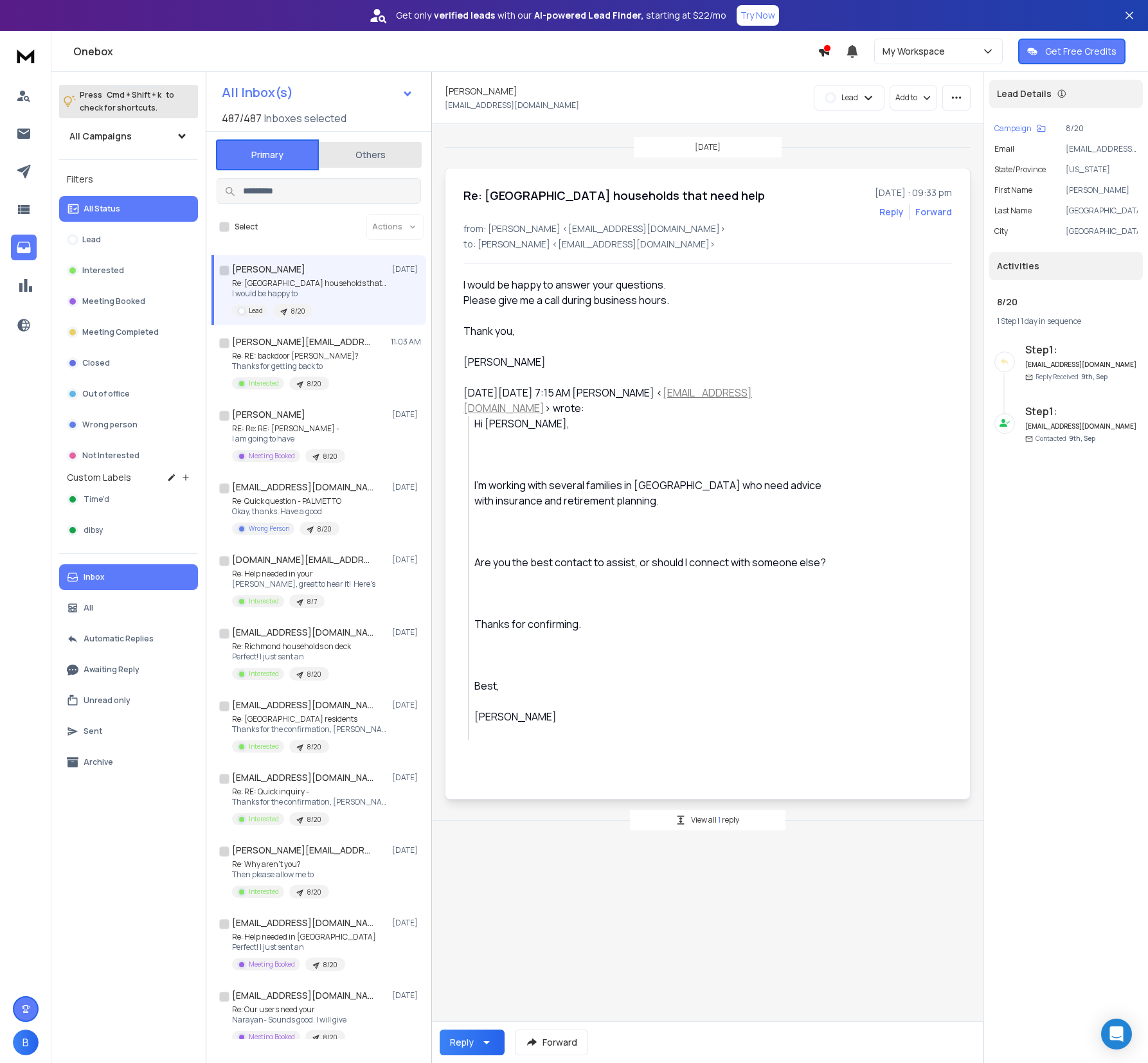
click at [888, 211] on button "Reply" at bounding box center [891, 212] width 24 height 13
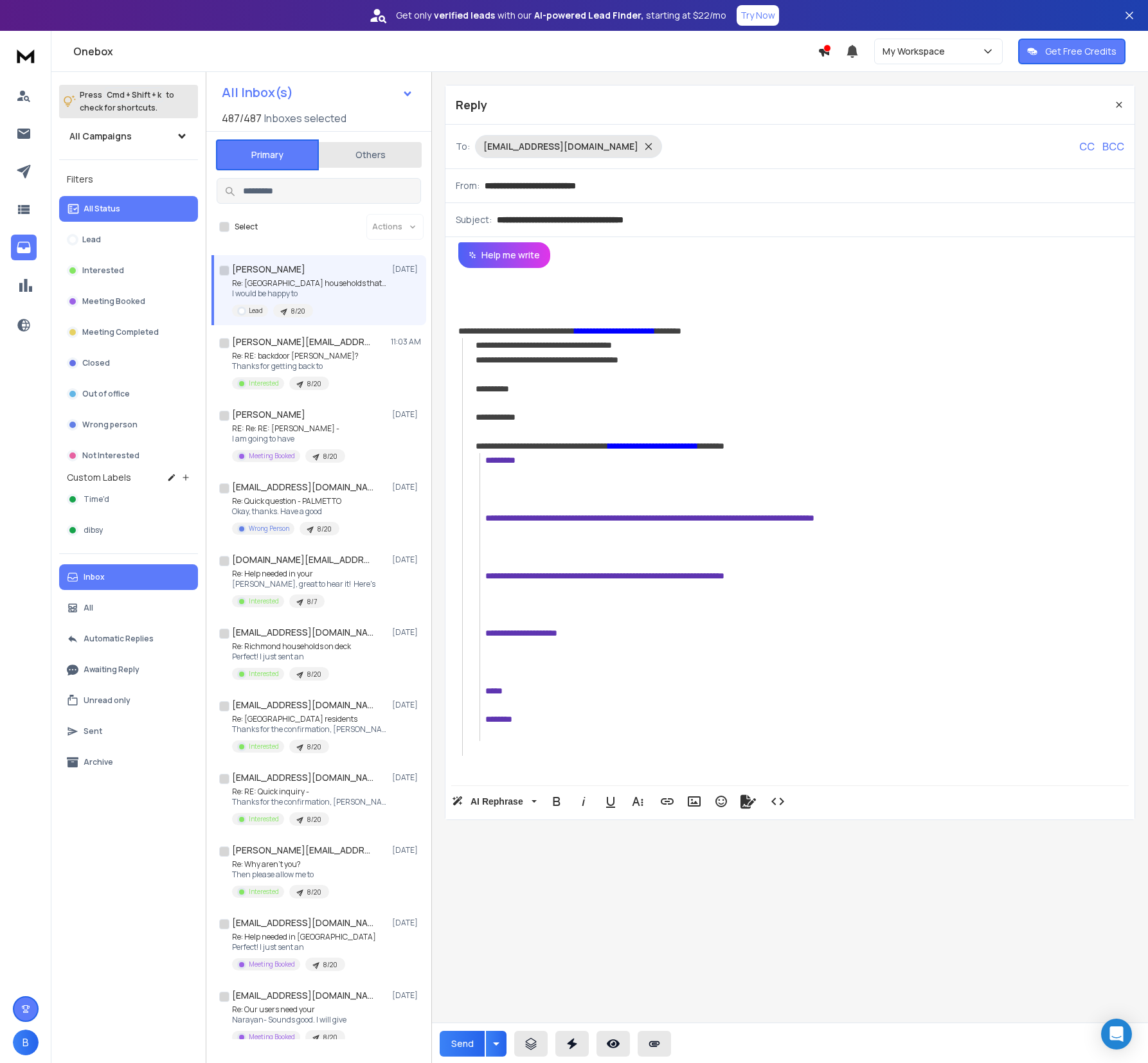
paste div
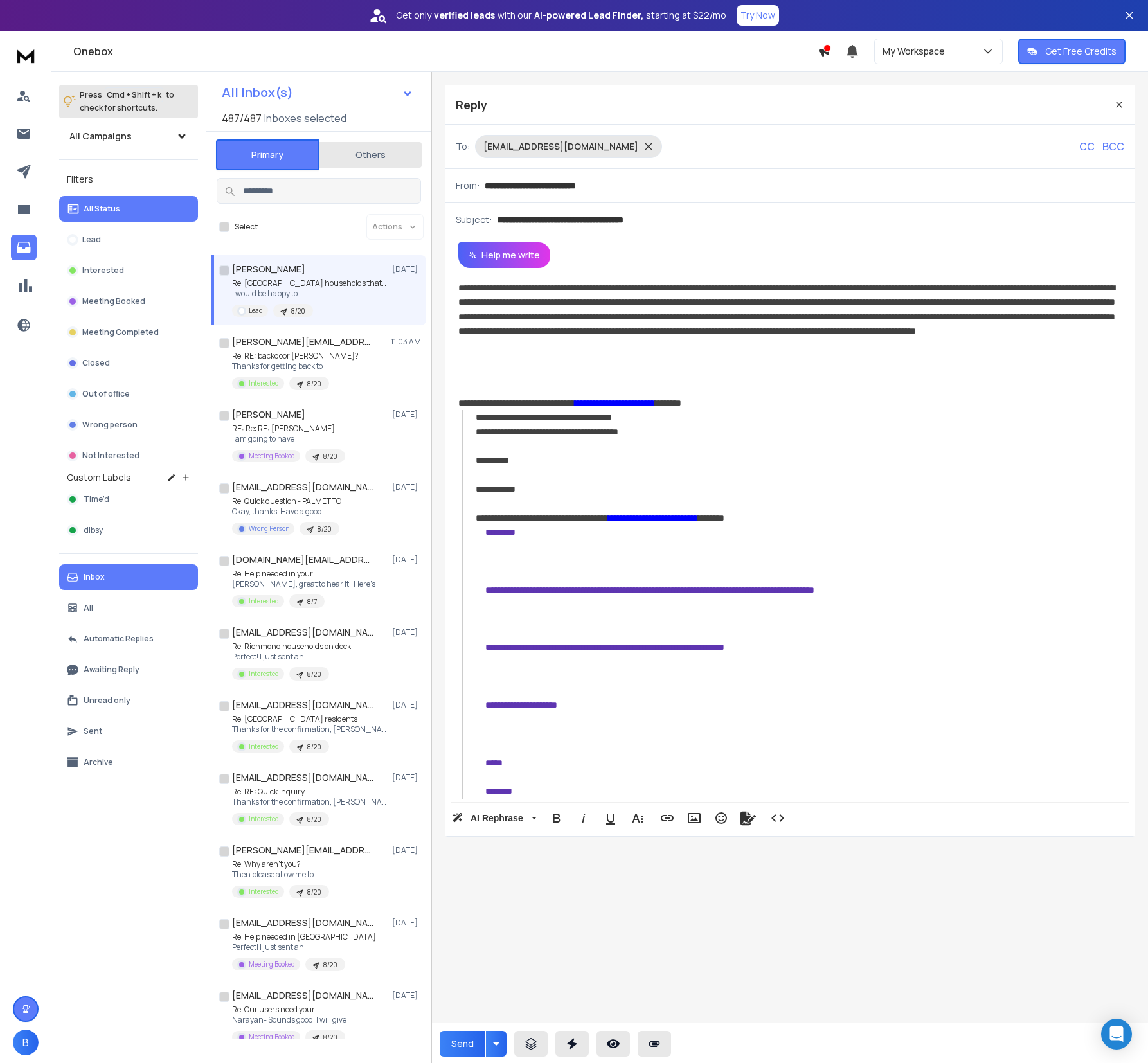
click at [575, 284] on div "**********" at bounding box center [788, 317] width 659 height 72
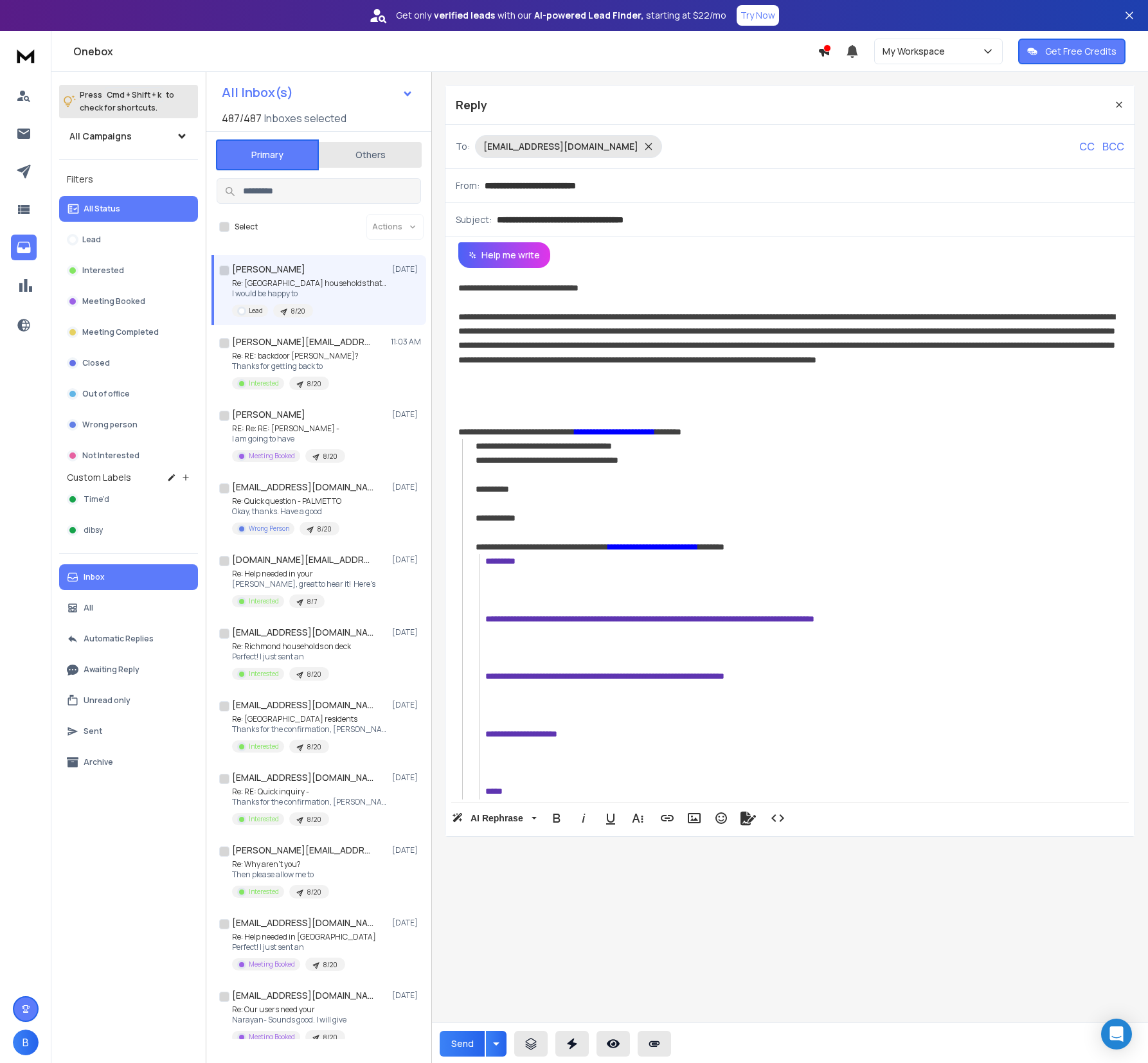
click at [718, 329] on div "**********" at bounding box center [788, 346] width 659 height 72
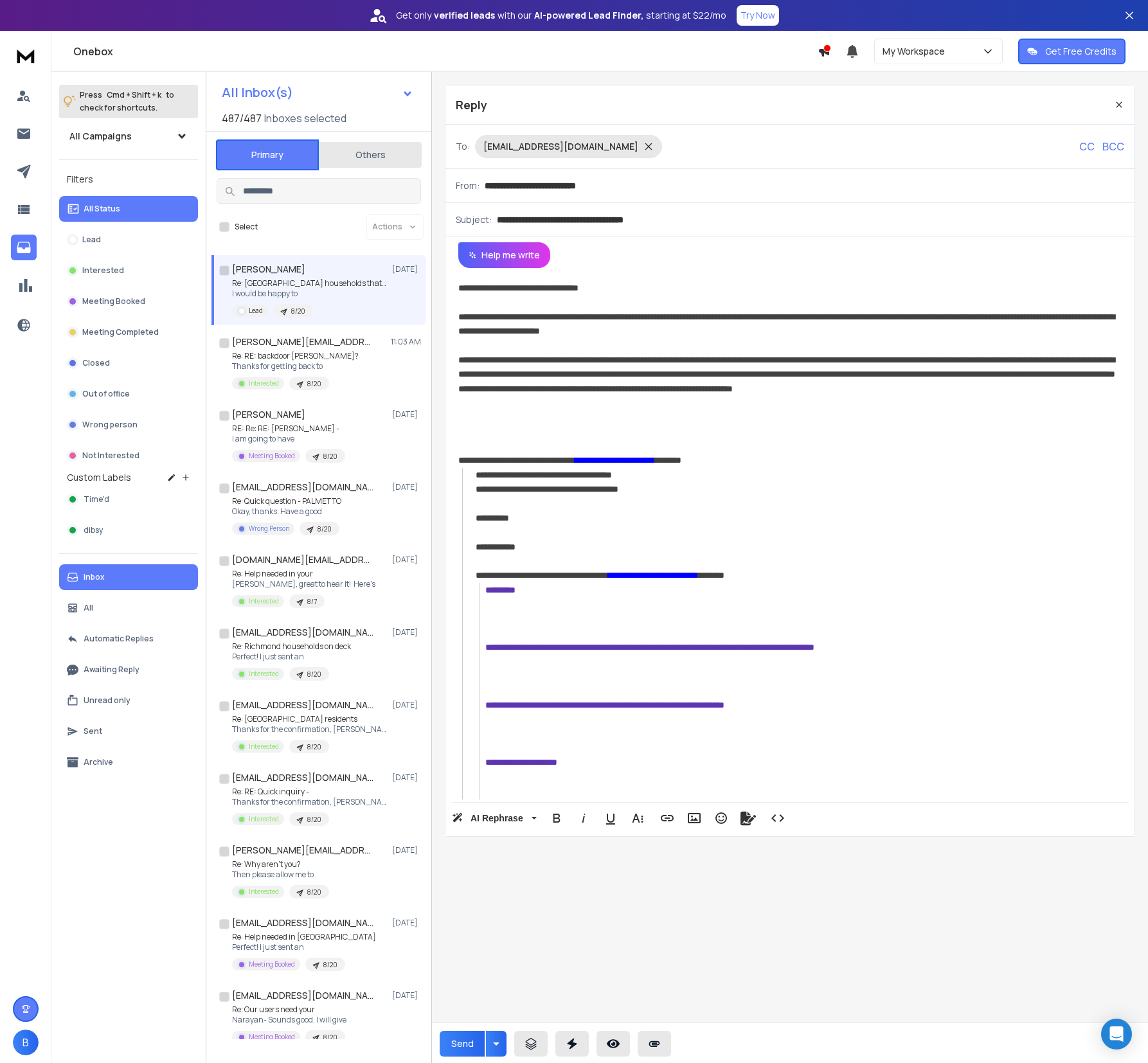
click at [714, 387] on div "**********" at bounding box center [788, 382] width 659 height 58
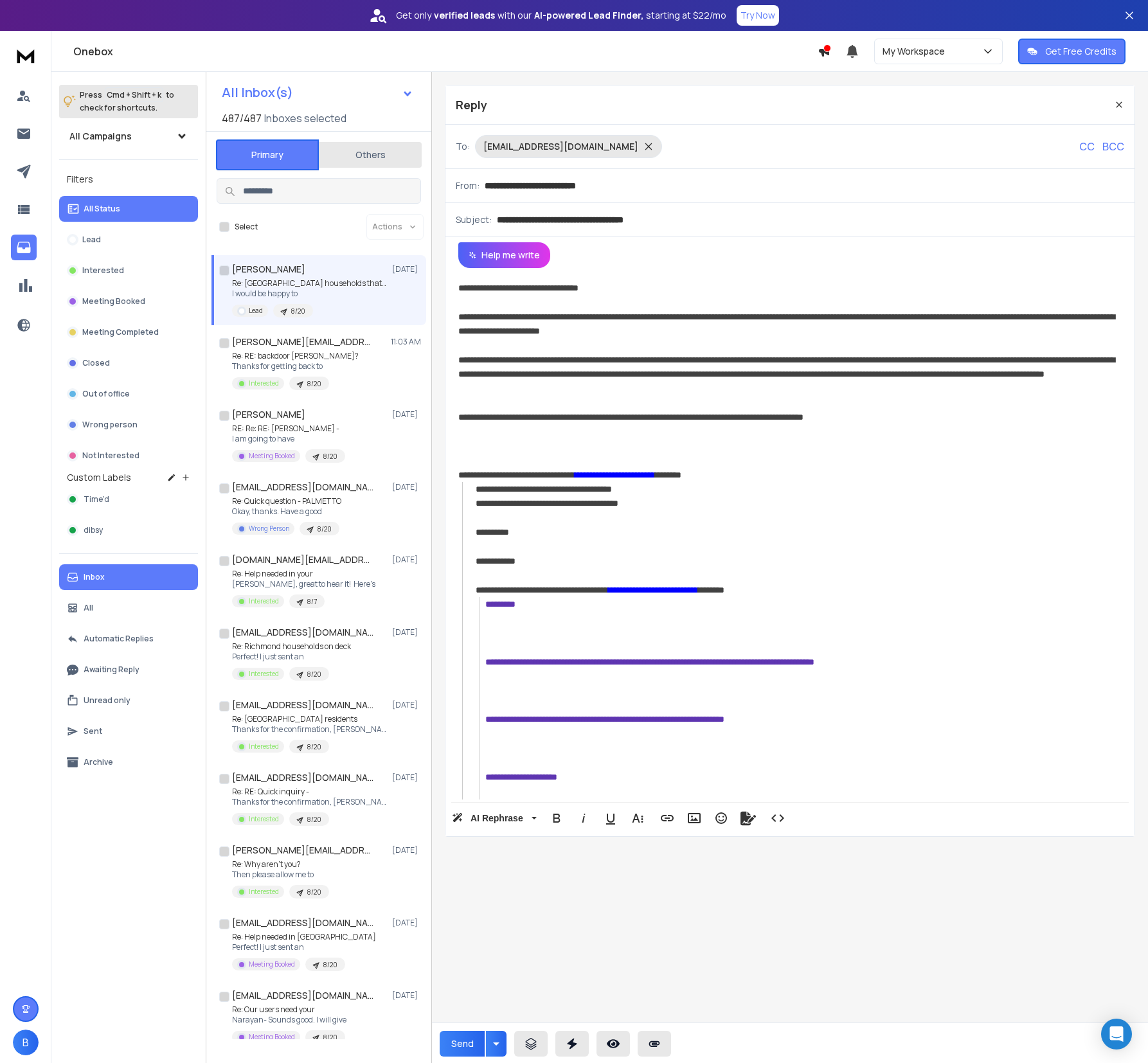
click at [895, 422] on div "**********" at bounding box center [788, 417] width 659 height 14
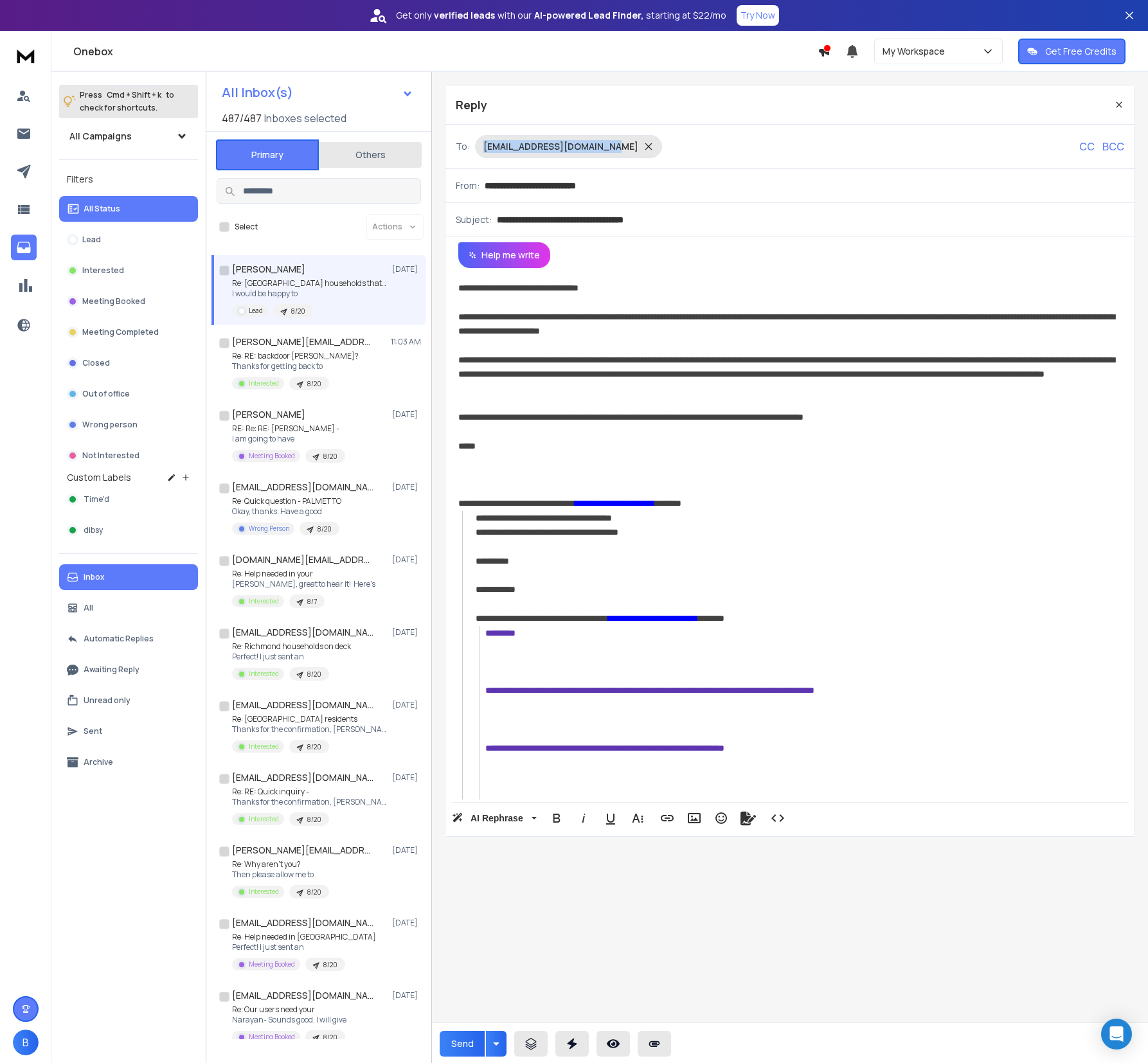
drag, startPoint x: 602, startPoint y: 145, endPoint x: 481, endPoint y: 139, distance: 121.1
click at [481, 139] on div "[EMAIL_ADDRESS][DOMAIN_NAME]" at bounding box center [568, 146] width 187 height 23
copy p "[EMAIL_ADDRESS][DOMAIN_NAME]"
click at [458, 1040] on button "Send" at bounding box center [462, 1043] width 45 height 25
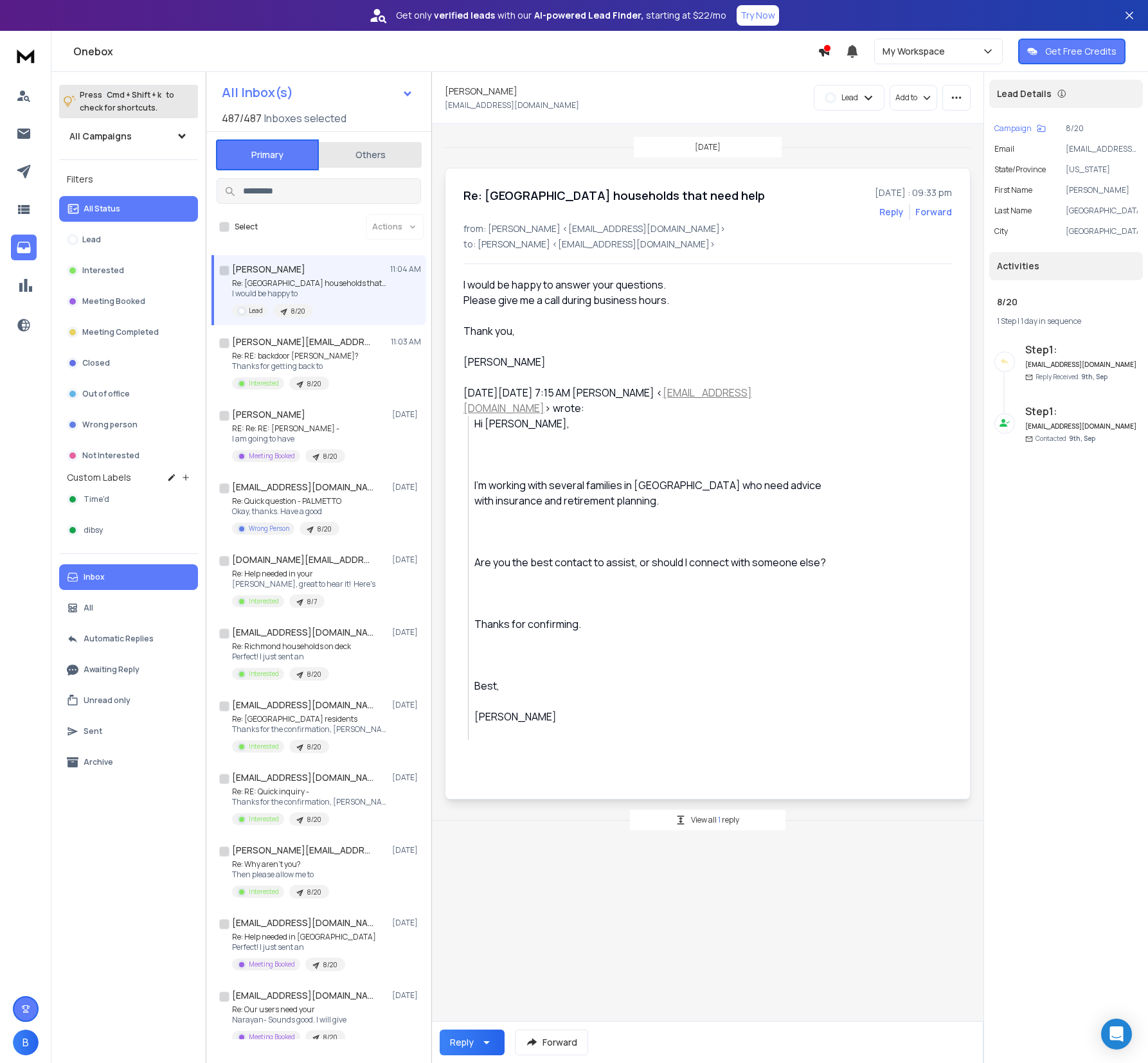
click at [855, 88] on div "Lead" at bounding box center [848, 98] width 70 height 24
click at [857, 151] on p "Interested" at bounding box center [860, 147] width 46 height 13
click at [709, 100] on div "[PERSON_NAME] [PERSON_NAME] [EMAIL_ADDRESS][DOMAIN_NAME] Interested Add to Inte…" at bounding box center [707, 98] width 526 height 25
click at [665, 85] on div "[PERSON_NAME] [PERSON_NAME] [EMAIL_ADDRESS][DOMAIN_NAME]" at bounding box center [574, 98] width 259 height 25
